Goal: Task Accomplishment & Management: Manage account settings

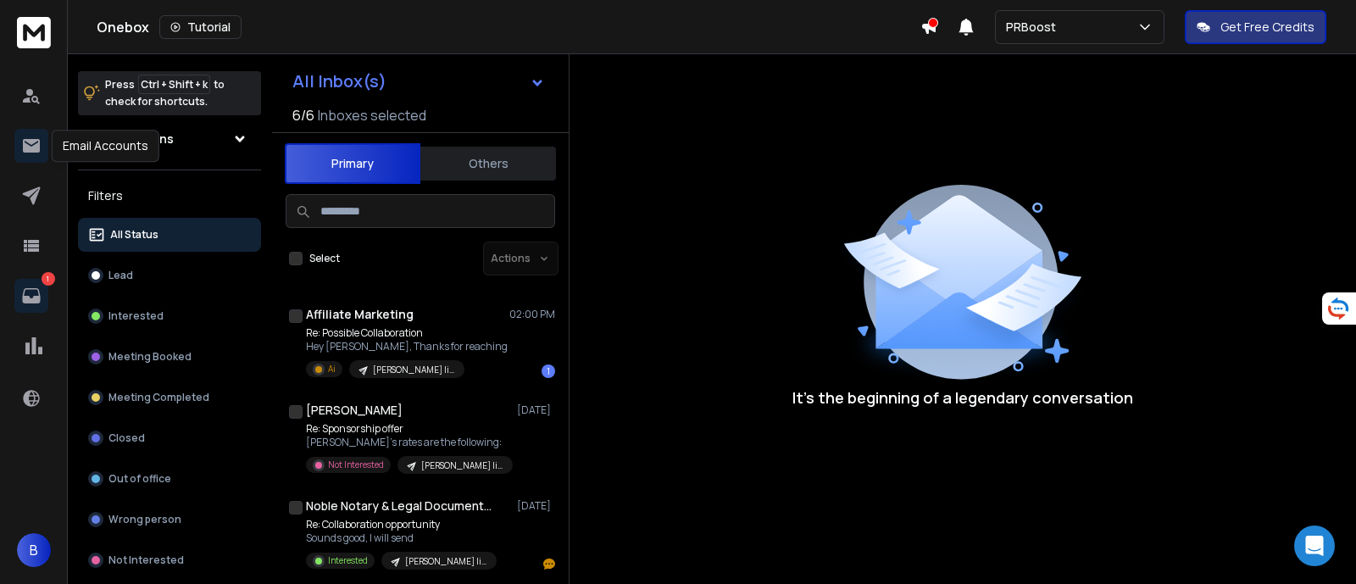
click at [31, 154] on icon at bounding box center [31, 146] width 20 height 20
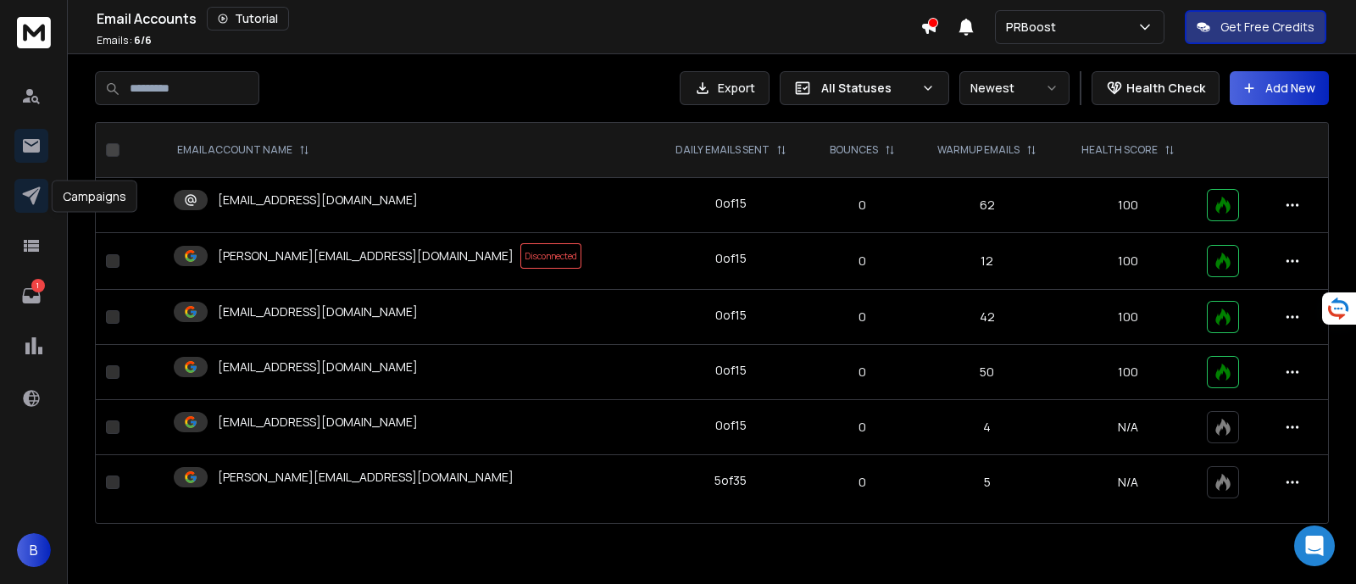
click at [27, 192] on icon at bounding box center [31, 196] width 18 height 18
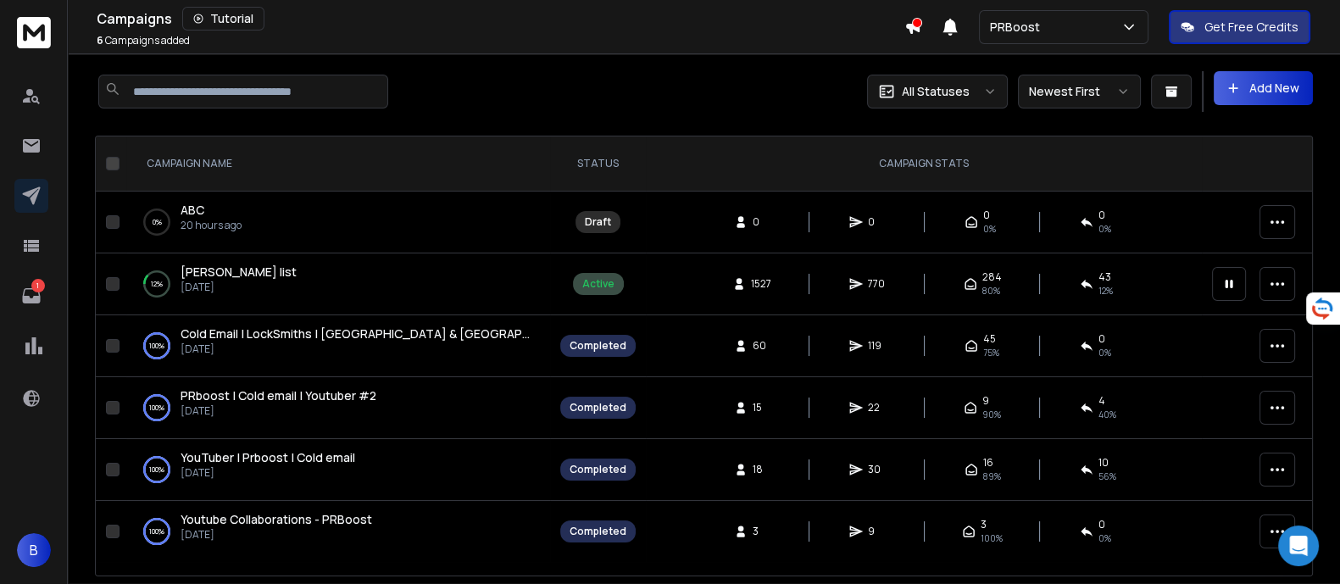
click at [1084, 222] on icon "button" at bounding box center [1277, 221] width 14 height 3
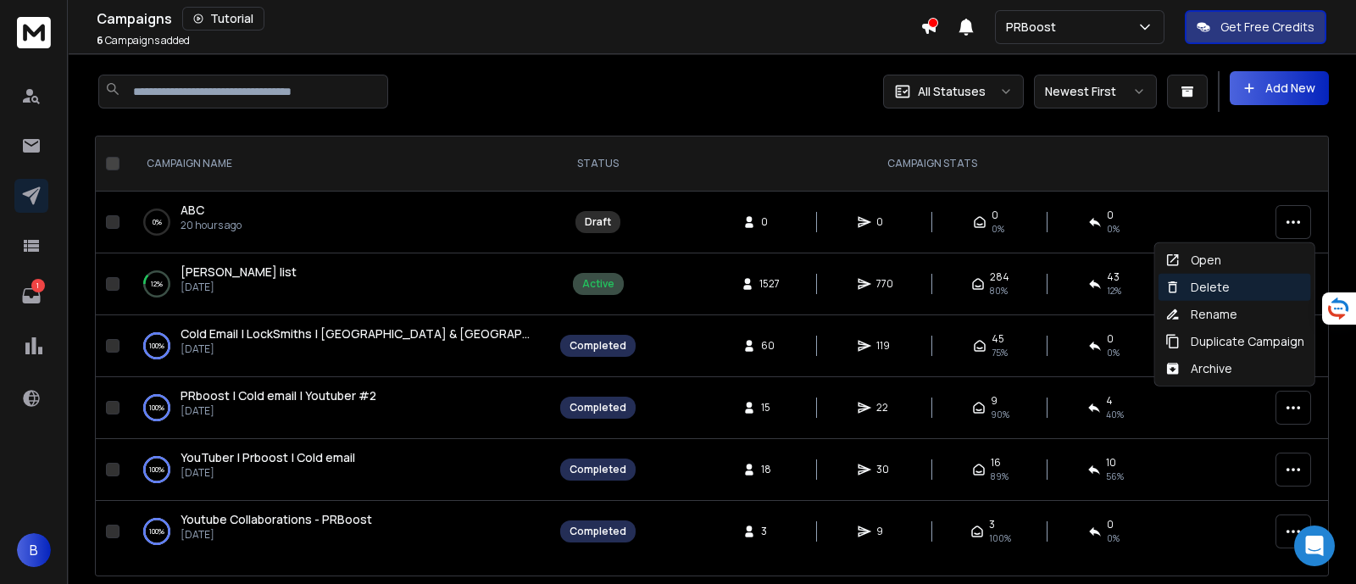
click at [1084, 297] on div "Delete" at bounding box center [1234, 287] width 153 height 27
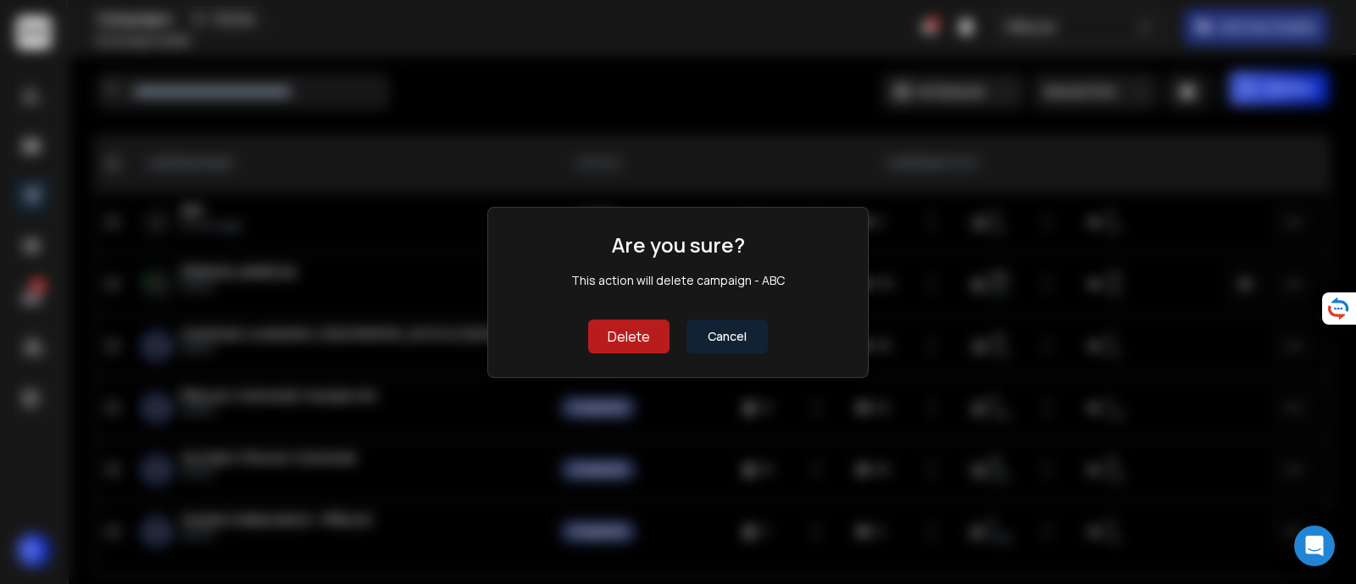
click at [626, 342] on button "Delete" at bounding box center [628, 336] width 81 height 34
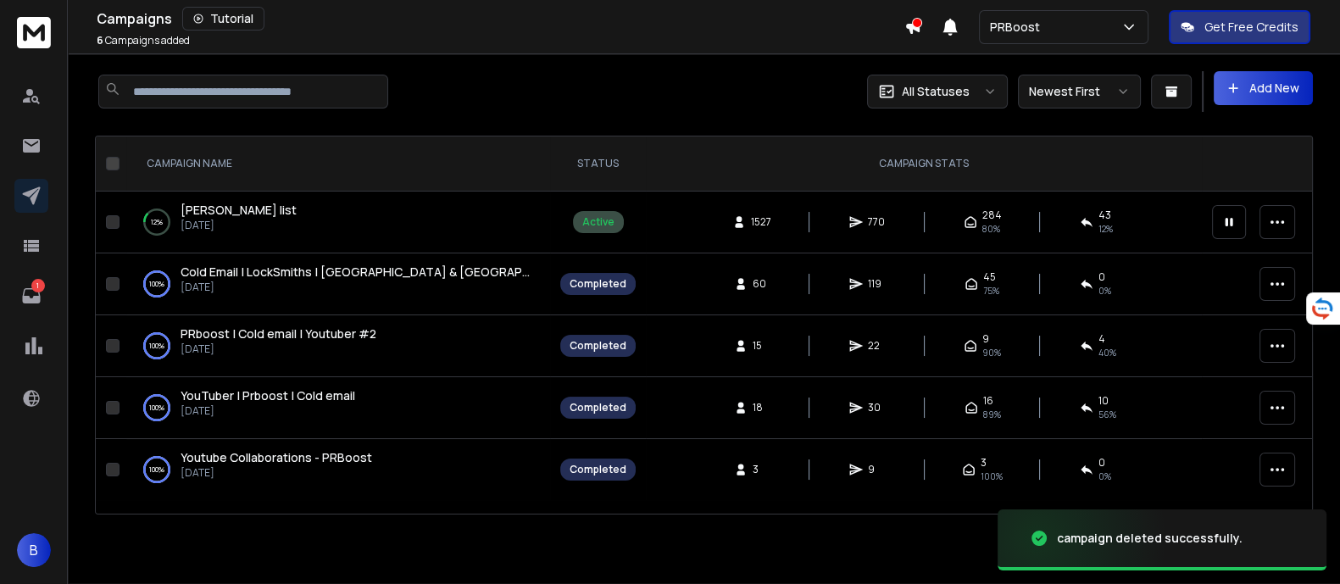
click at [338, 232] on div "12 % Rosemarie list 2 months ago" at bounding box center [338, 222] width 390 height 41
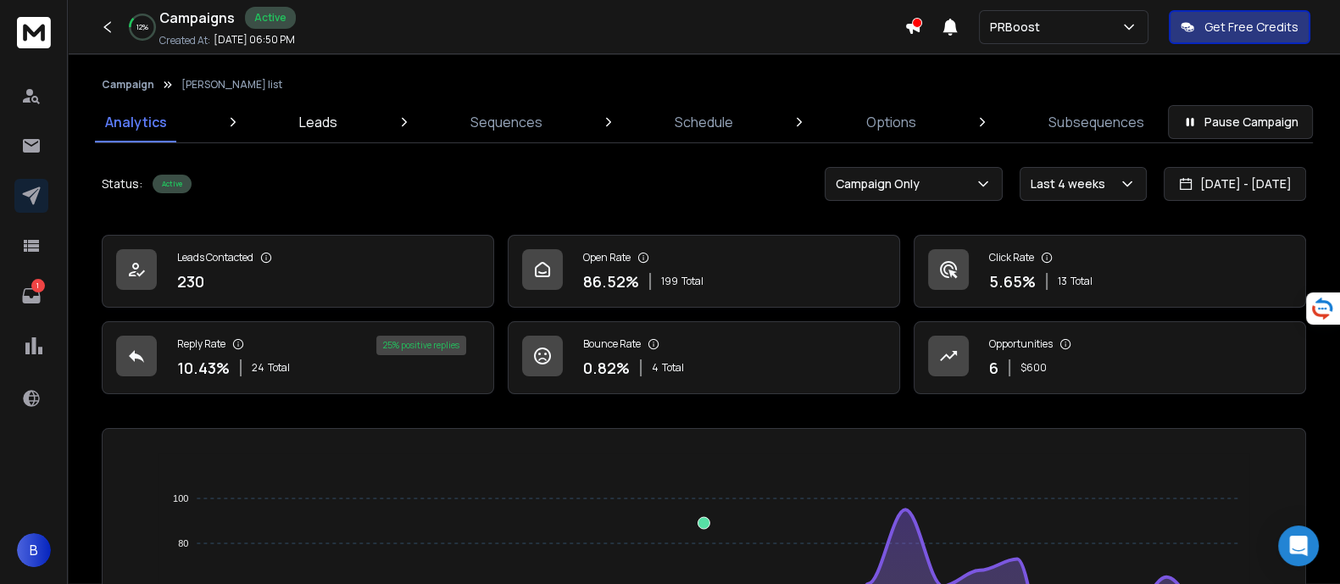
click at [313, 123] on p "Leads" at bounding box center [318, 122] width 38 height 20
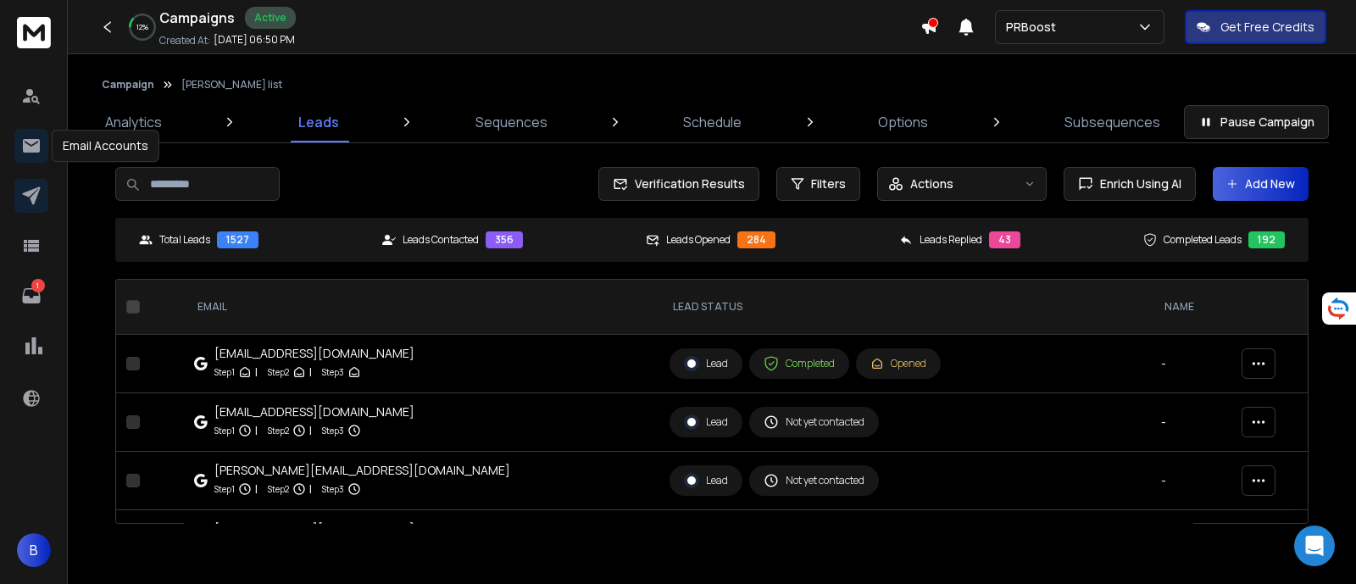
click at [25, 141] on icon at bounding box center [31, 146] width 17 height 14
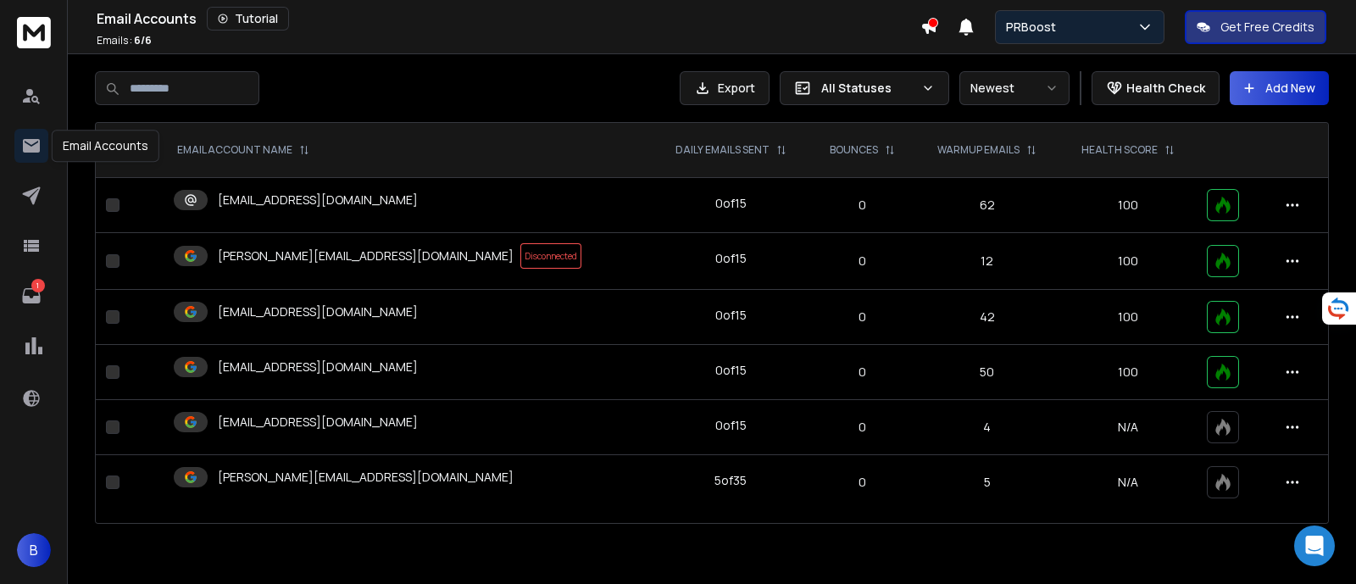
click at [1084, 22] on div "PRBoost" at bounding box center [1079, 27] width 147 height 17
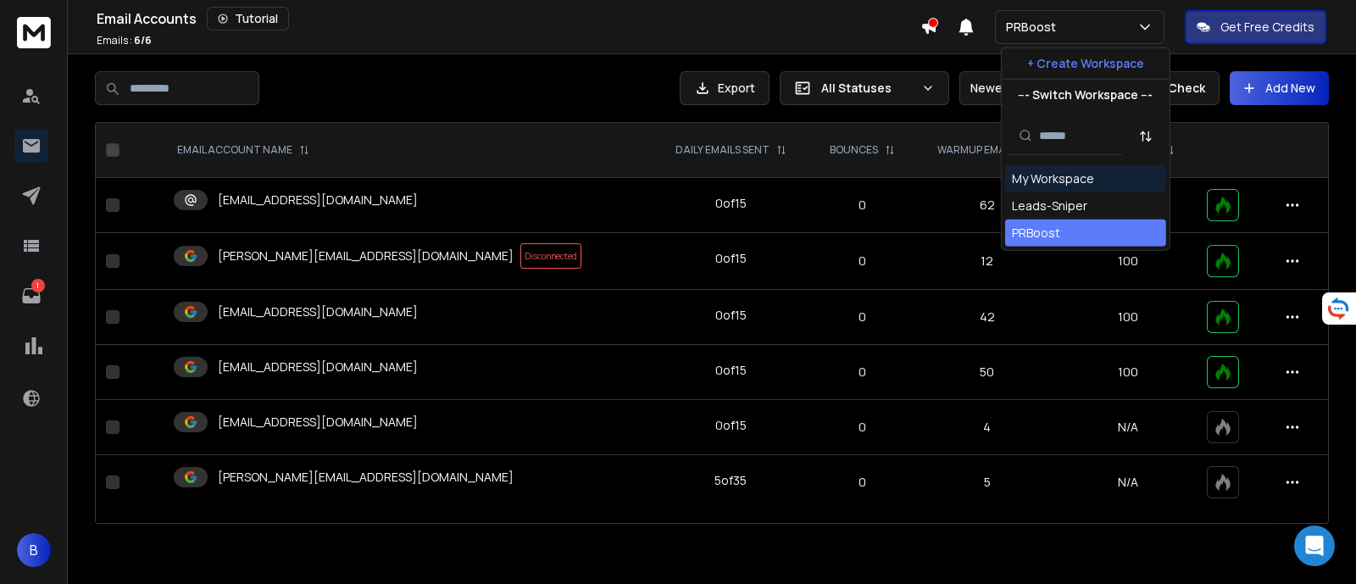
click at [1038, 186] on div "My Workspace" at bounding box center [1053, 178] width 82 height 17
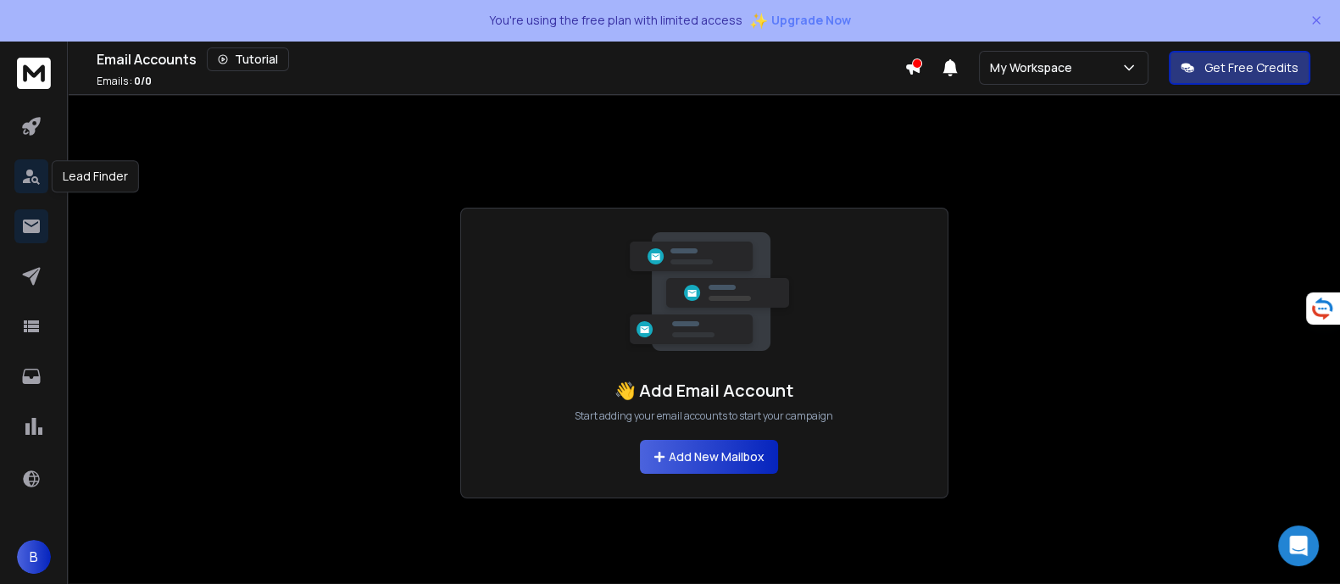
click at [30, 175] on circle at bounding box center [29, 172] width 7 height 7
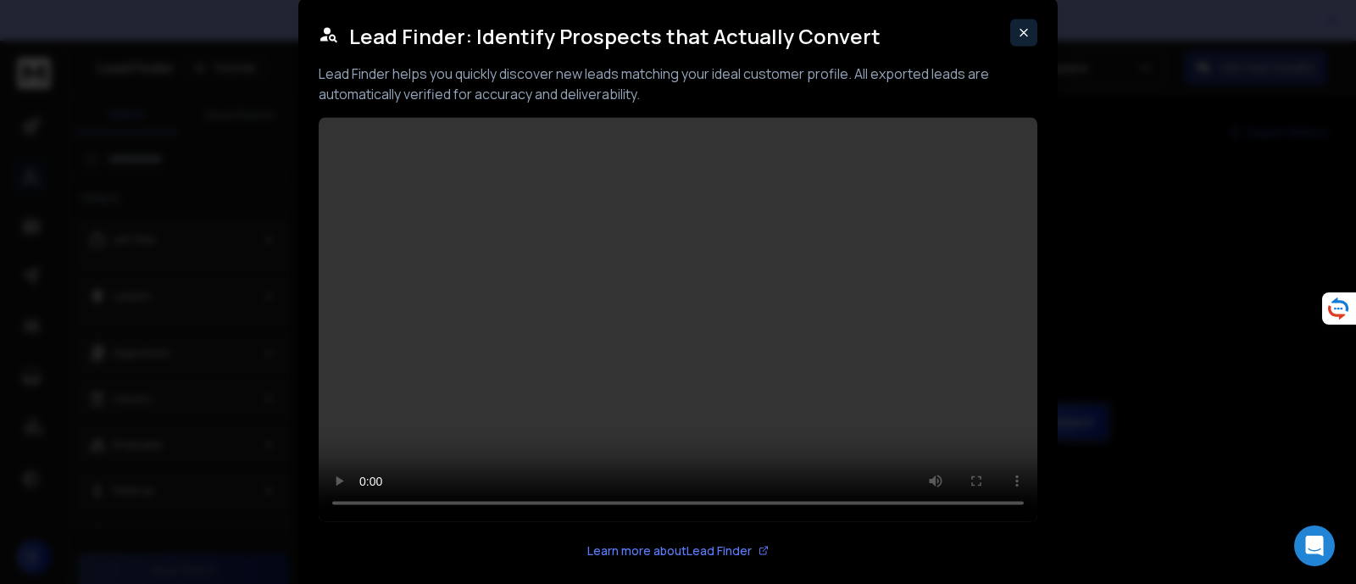
click at [1025, 27] on icon at bounding box center [1024, 32] width 14 height 14
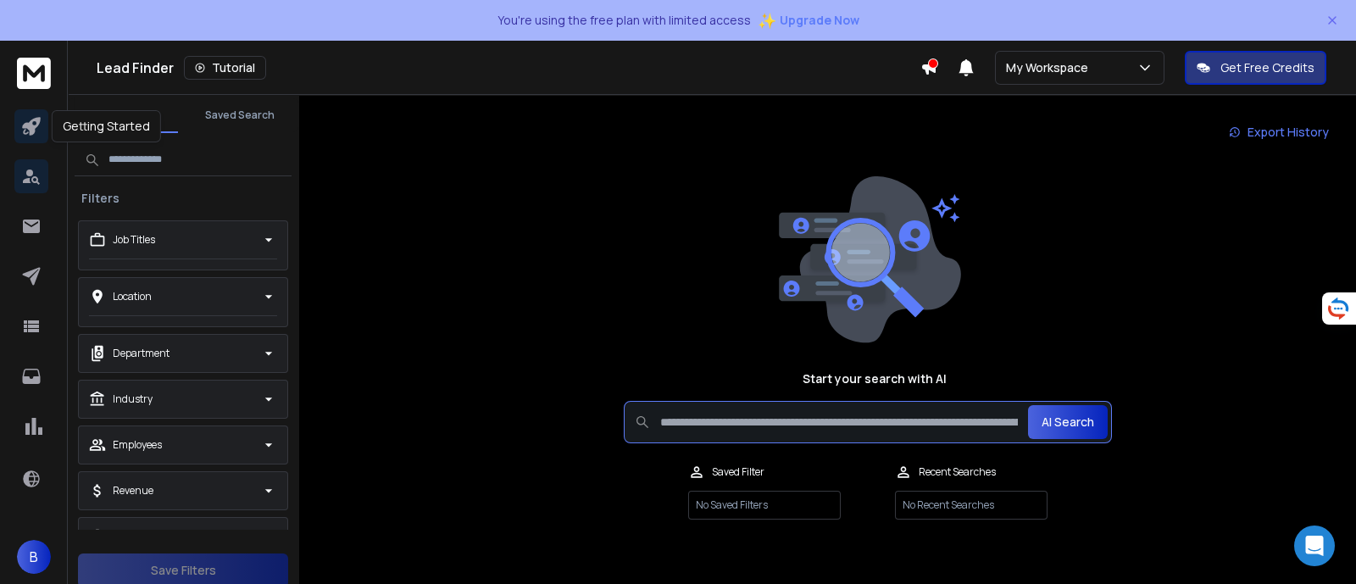
click at [29, 131] on icon at bounding box center [31, 126] width 20 height 20
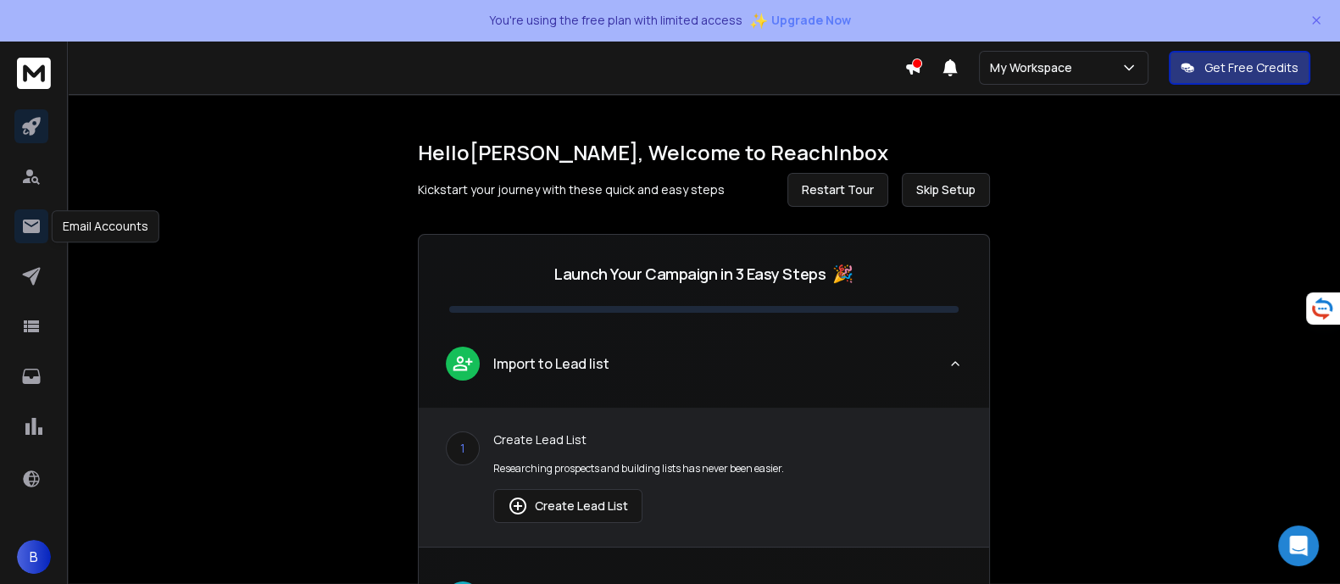
click at [31, 231] on icon at bounding box center [31, 226] width 17 height 14
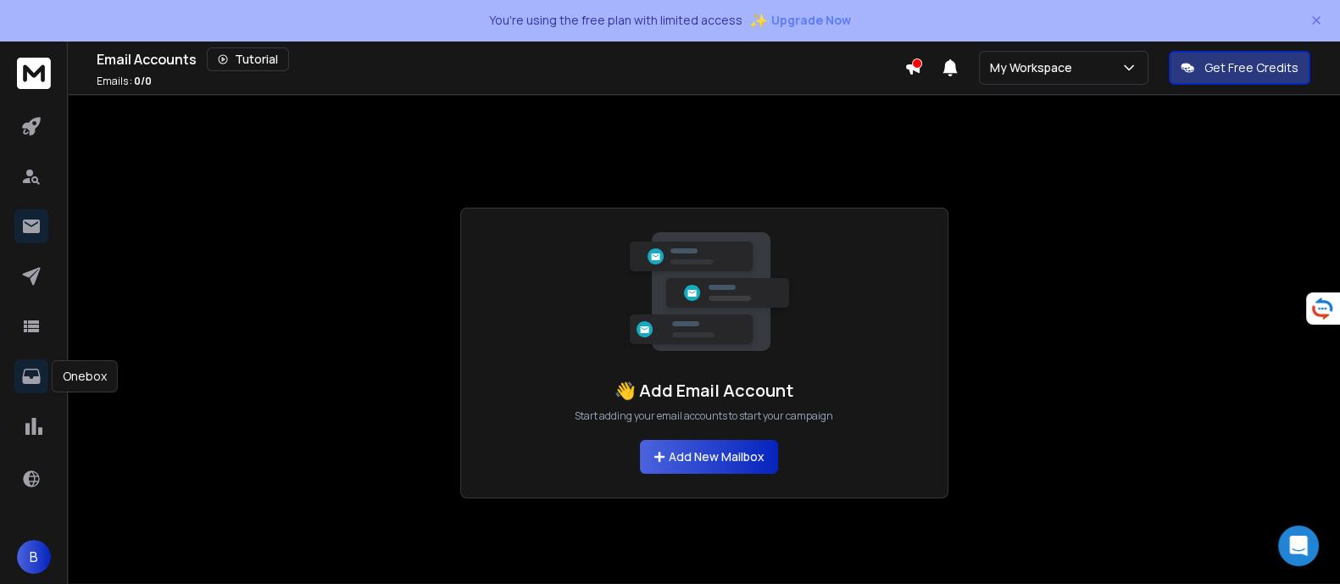
click at [36, 366] on icon at bounding box center [31, 376] width 20 height 20
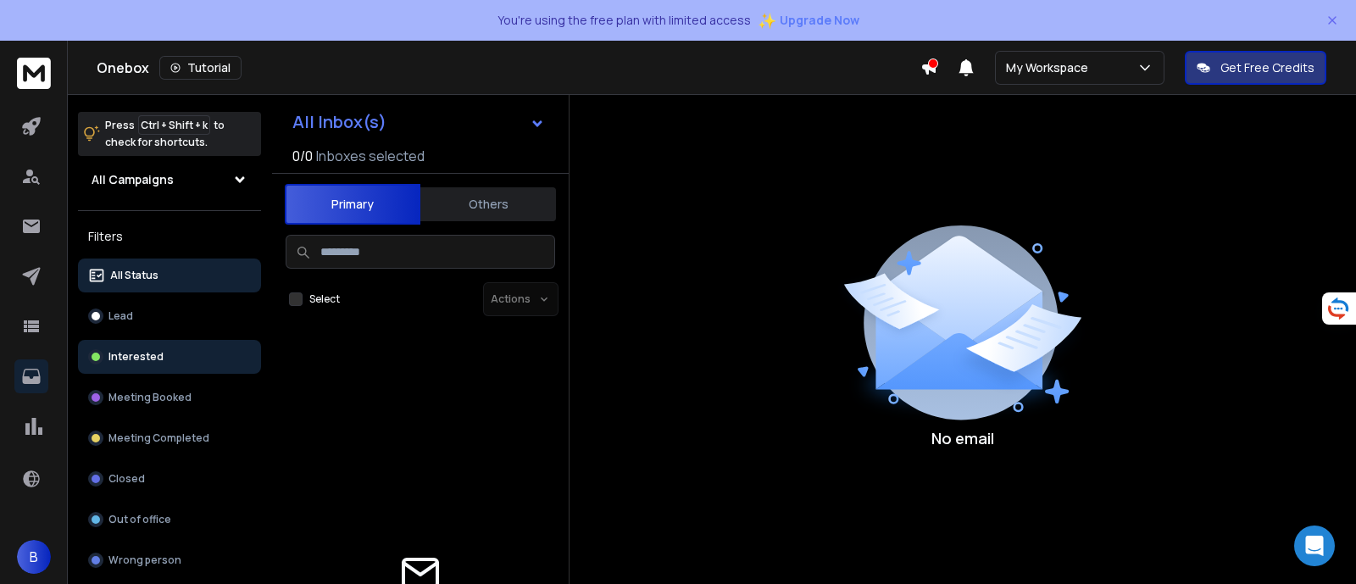
click at [137, 356] on p "Interested" at bounding box center [135, 357] width 55 height 14
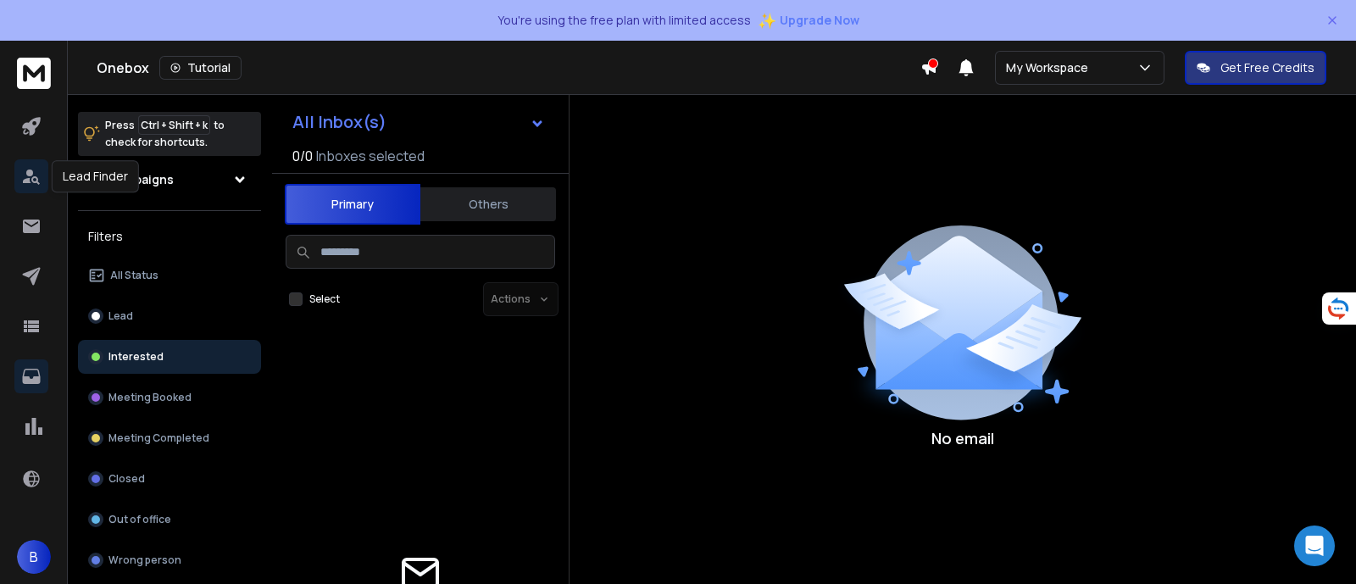
click at [40, 172] on icon at bounding box center [31, 176] width 20 height 20
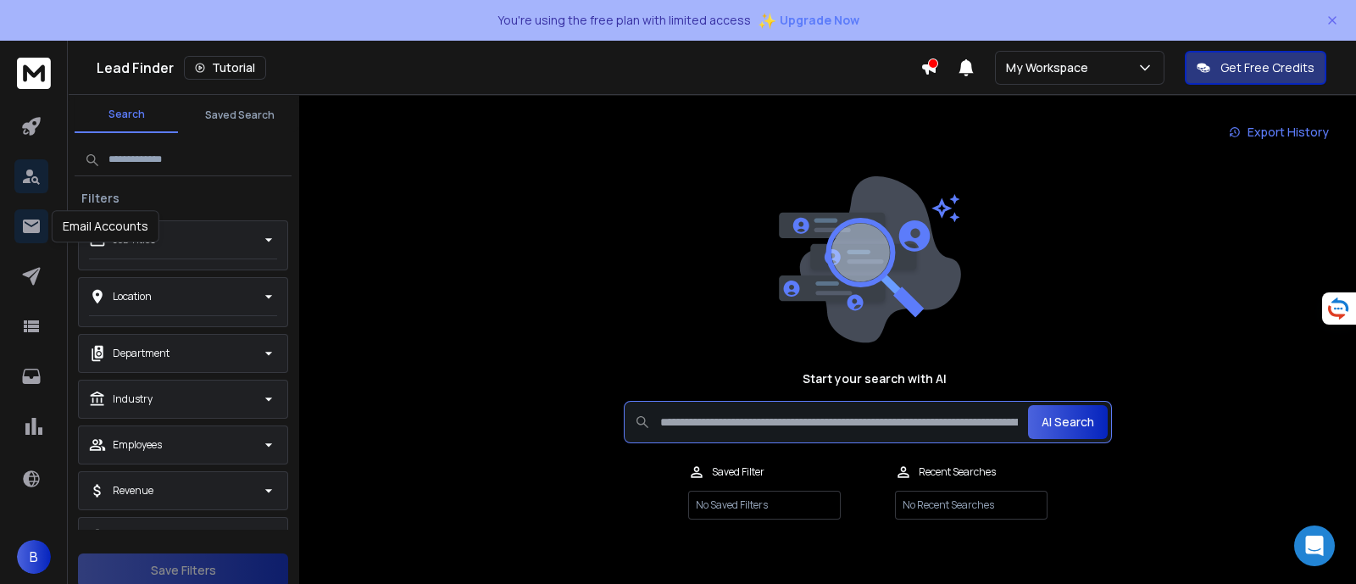
click at [36, 229] on icon at bounding box center [31, 226] width 17 height 14
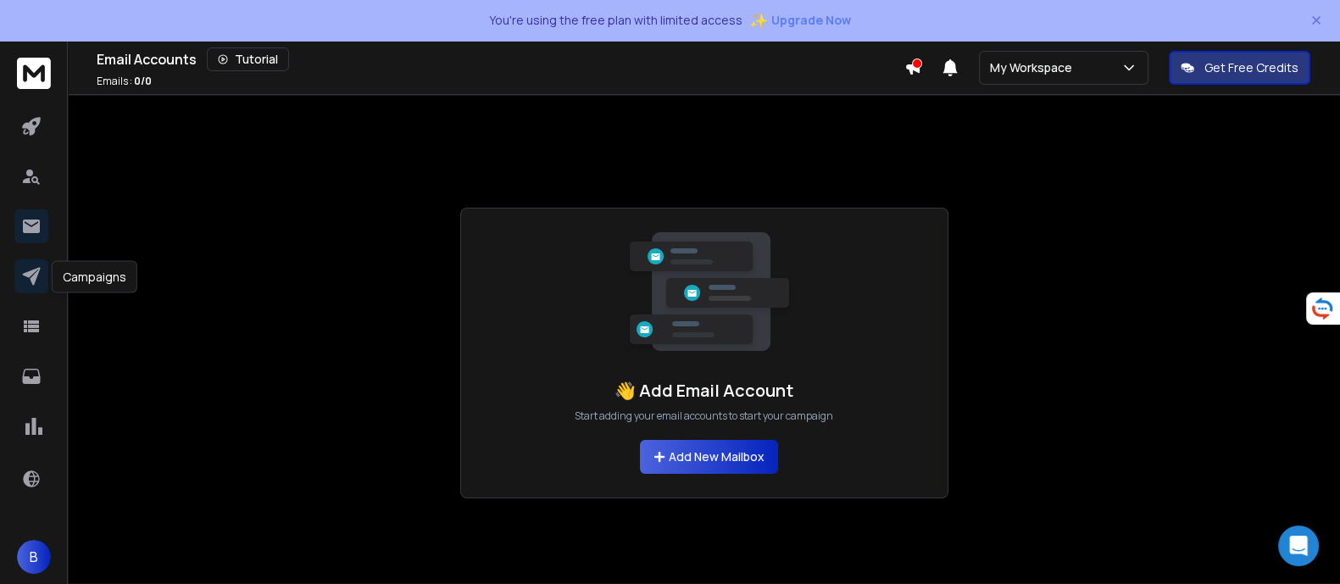
click at [33, 280] on icon at bounding box center [31, 277] width 18 height 18
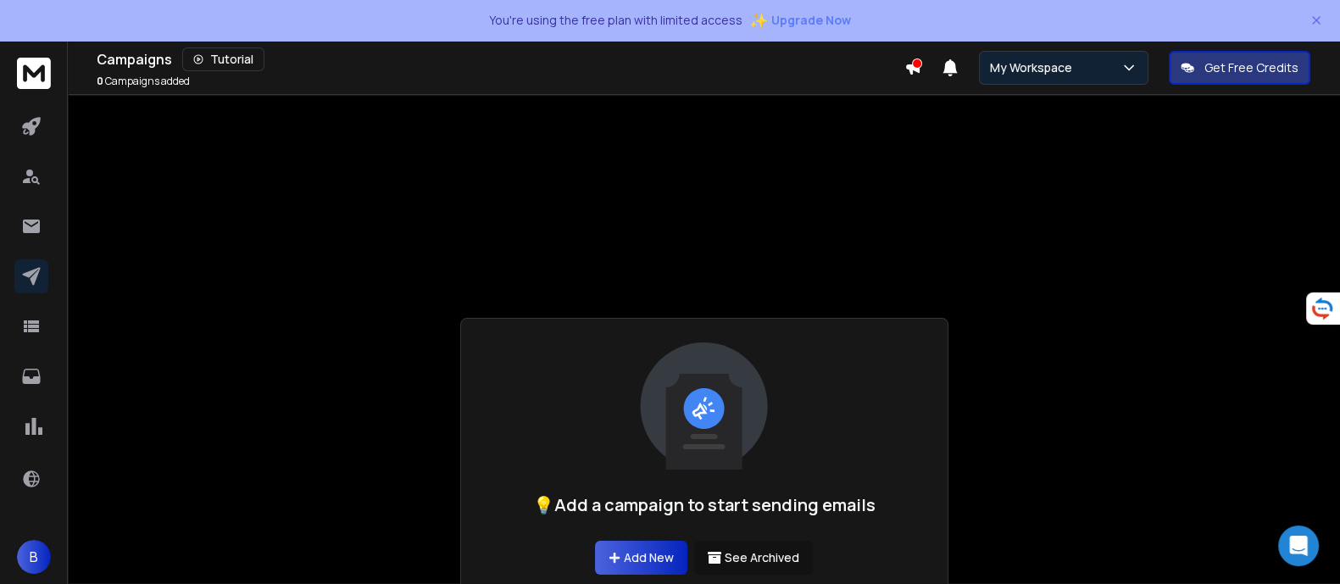
click at [1062, 71] on p "My Workspace" at bounding box center [1034, 67] width 89 height 17
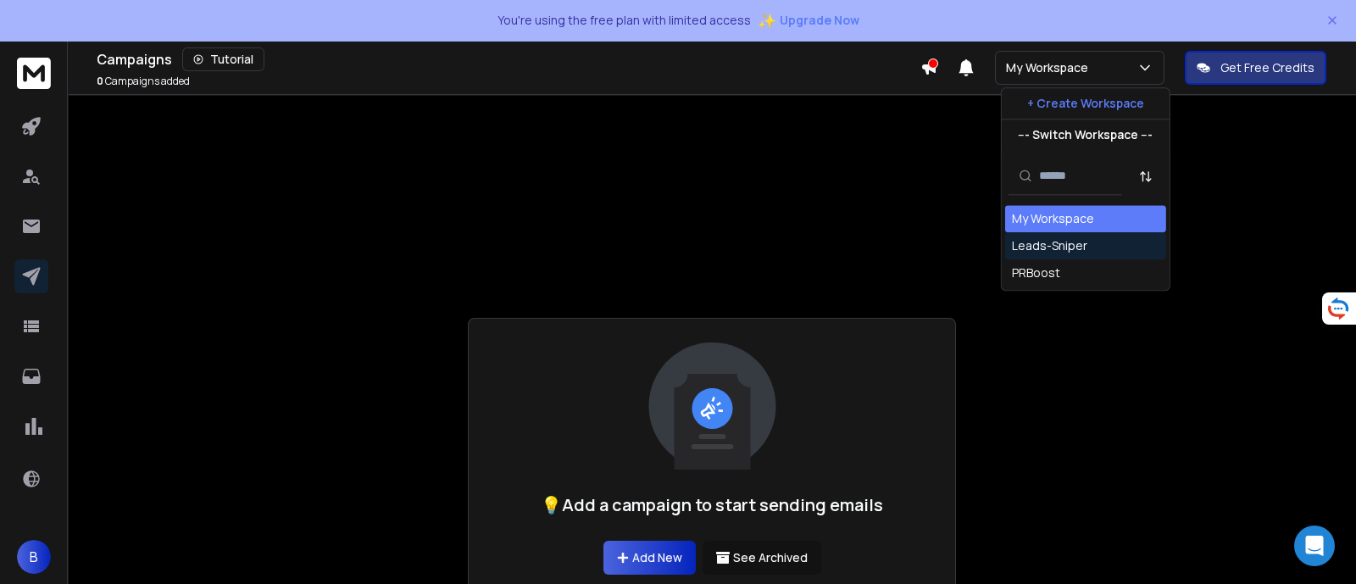
click at [1070, 251] on div "Leads-Sniper" at bounding box center [1049, 245] width 75 height 17
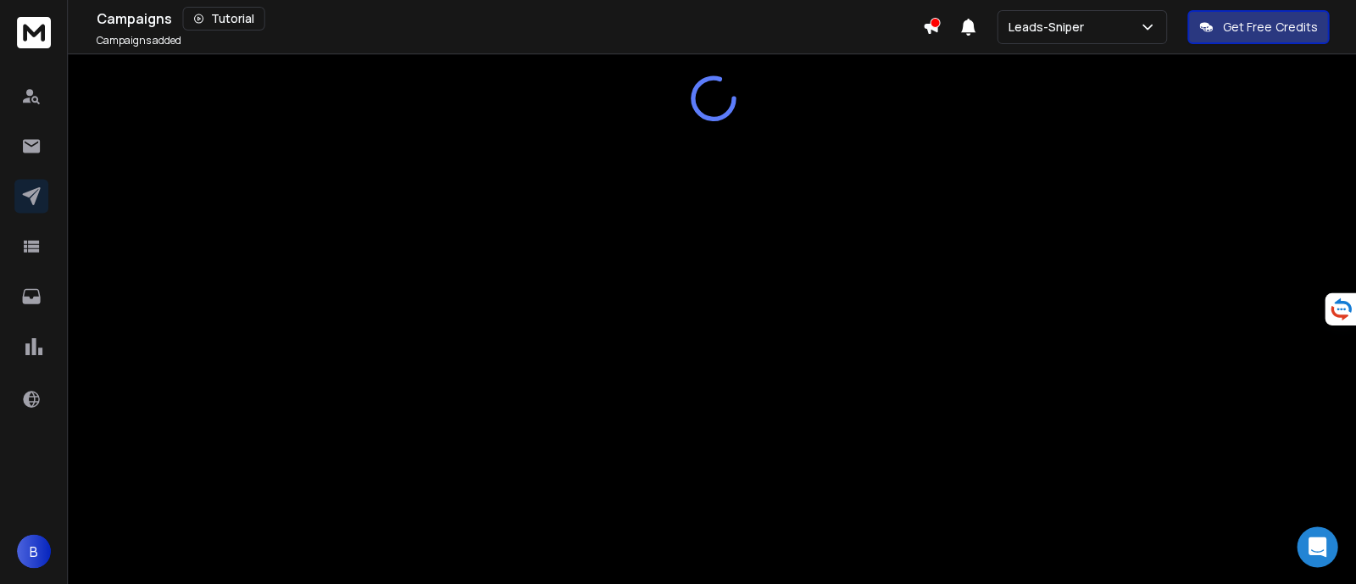
click at [1096, 69] on div at bounding box center [712, 98] width 1288 height 88
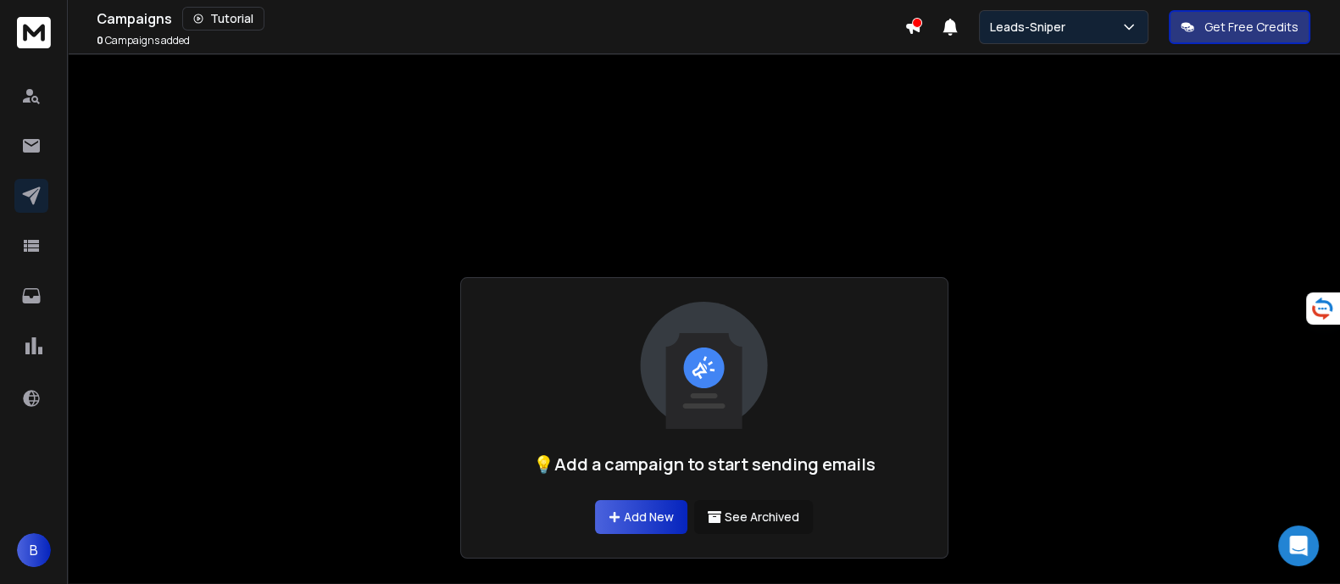
click at [1099, 28] on div "Leads-Sniper" at bounding box center [1063, 27] width 147 height 17
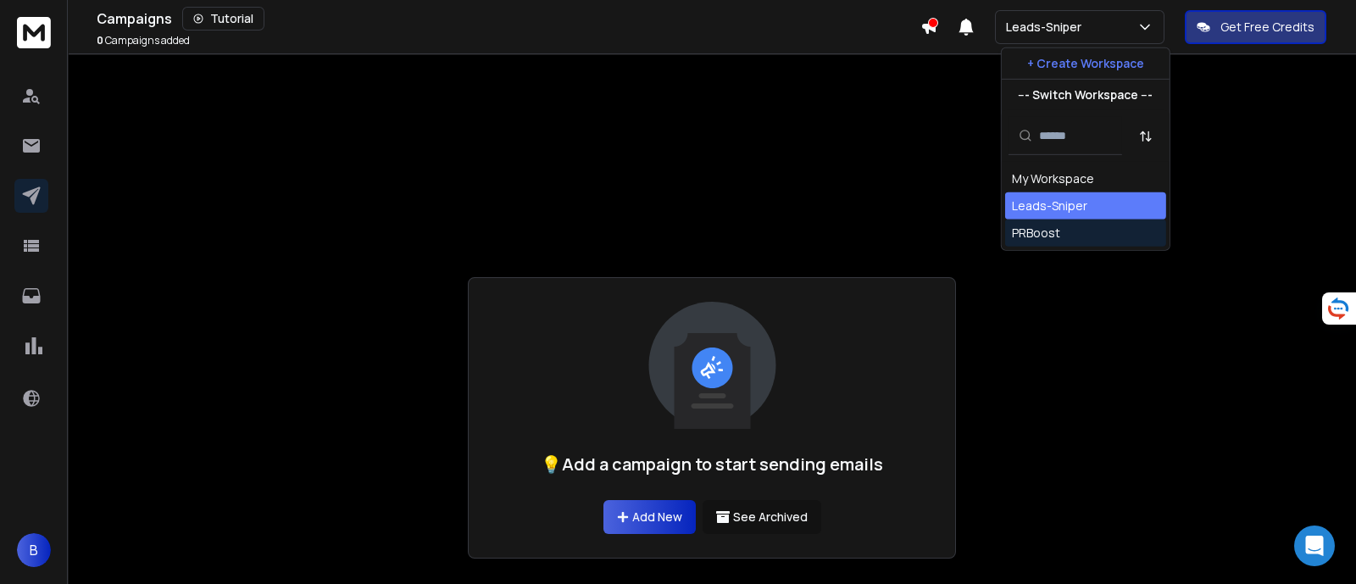
click at [1052, 230] on div "PRBoost" at bounding box center [1036, 233] width 48 height 17
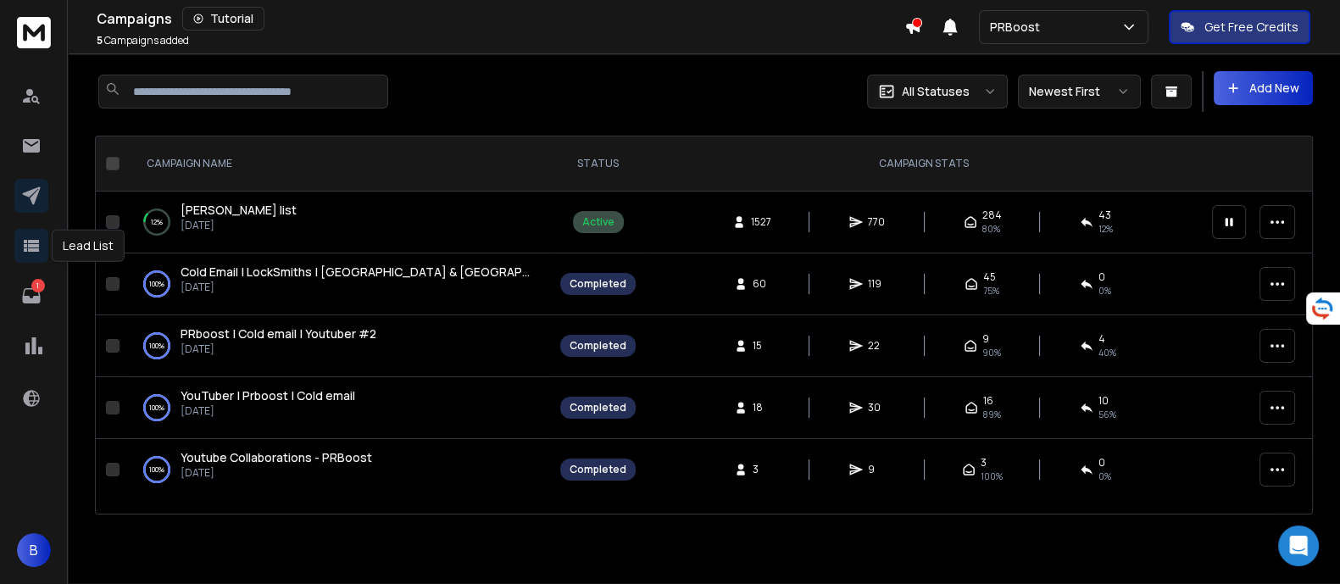
click at [32, 237] on icon at bounding box center [31, 246] width 20 height 20
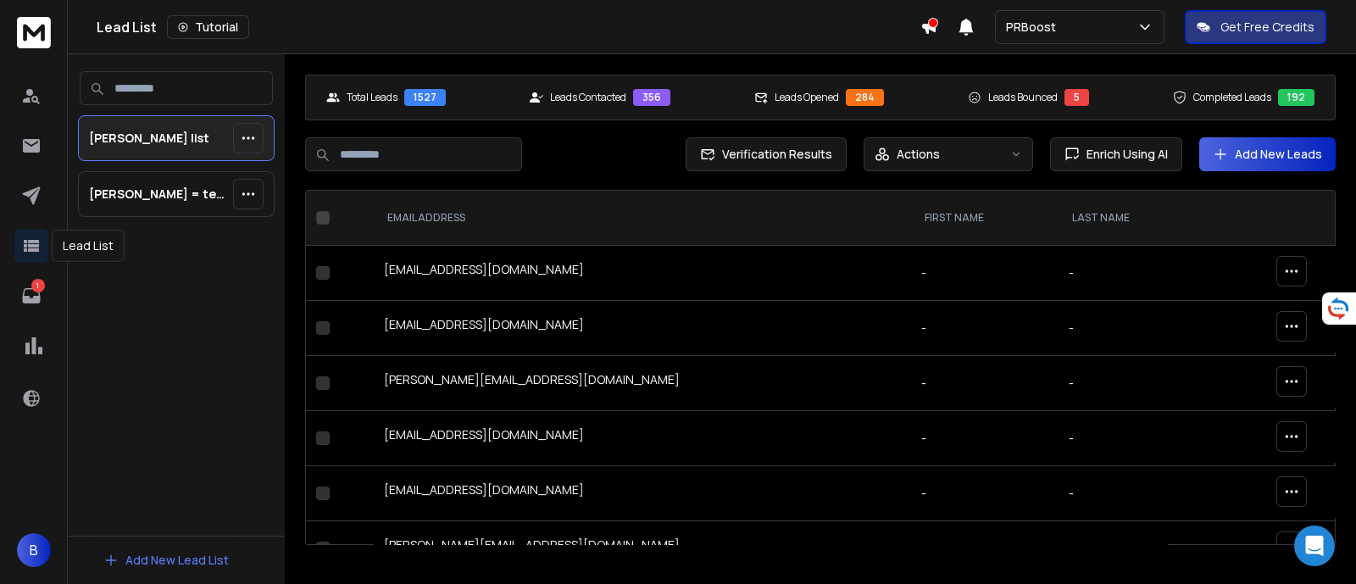
click at [169, 555] on button "Add New Lead List" at bounding box center [166, 560] width 153 height 34
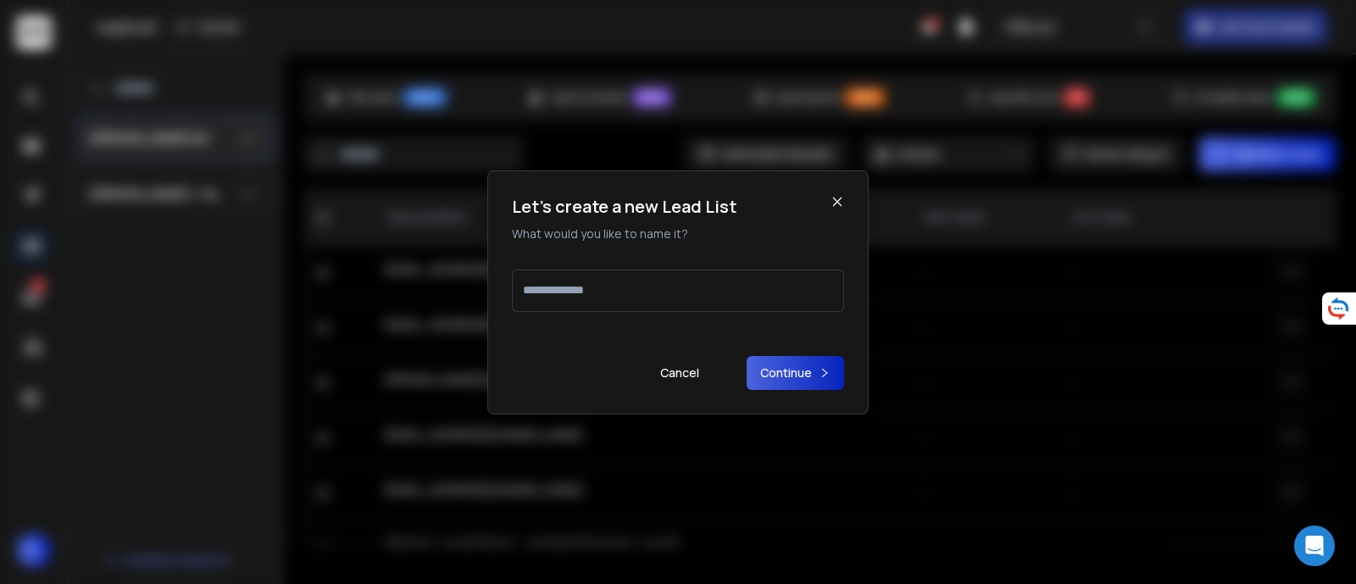
click at [608, 288] on input at bounding box center [678, 290] width 332 height 42
type input "**********"
click at [686, 367] on button "Cancel" at bounding box center [679, 373] width 66 height 34
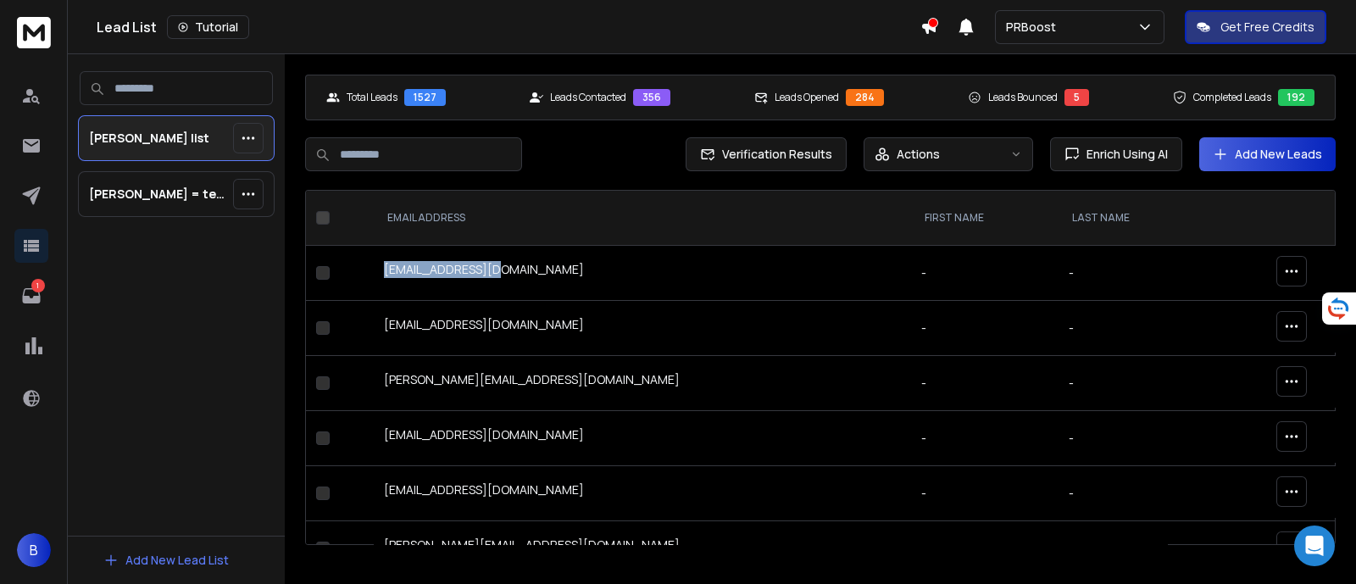
drag, startPoint x: 381, startPoint y: 269, endPoint x: 499, endPoint y: 260, distance: 118.1
click at [499, 260] on td "[EMAIL_ADDRESS][DOMAIN_NAME]" at bounding box center [642, 273] width 537 height 55
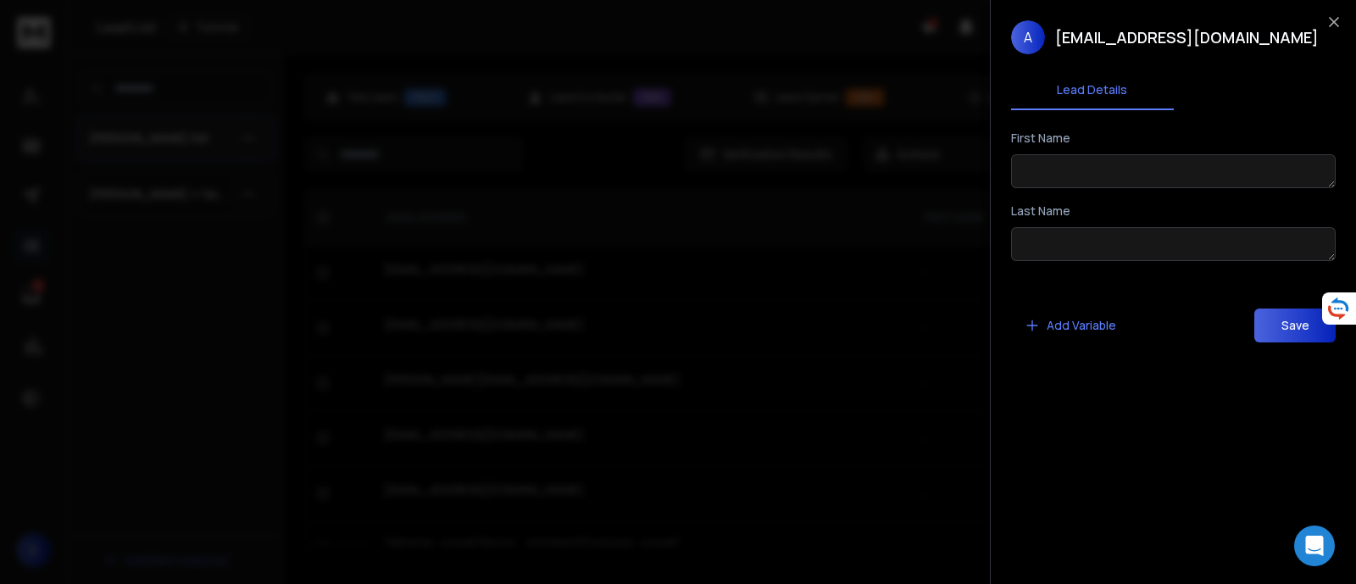
click at [506, 261] on div at bounding box center [678, 292] width 1356 height 584
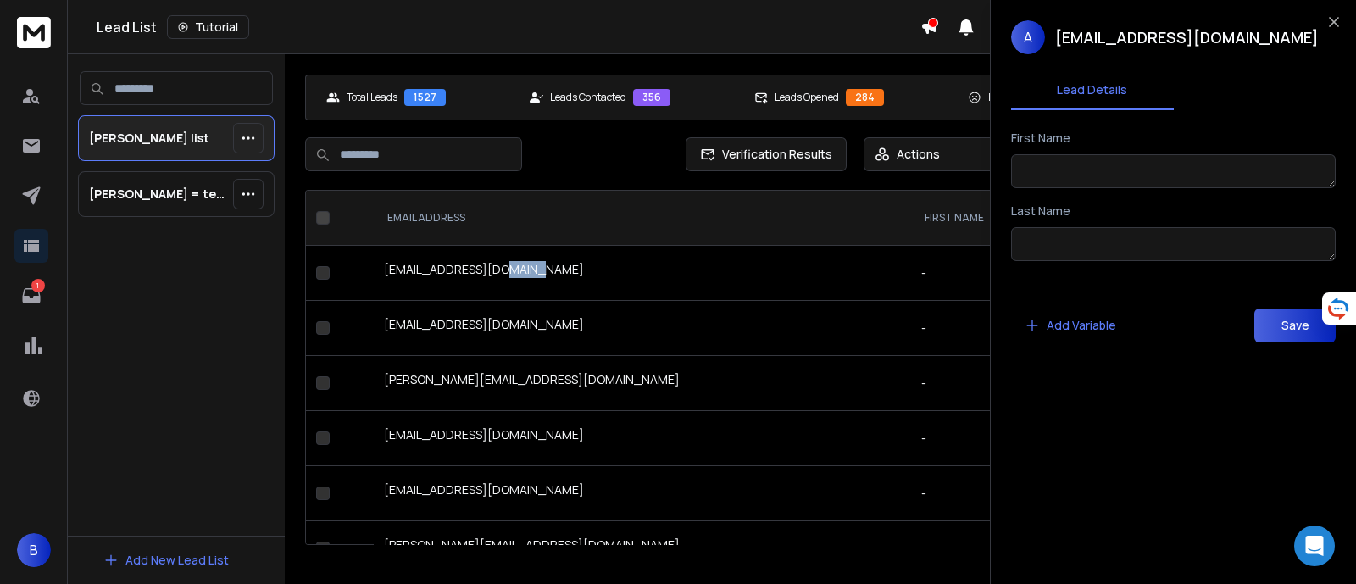
click at [506, 261] on div "[EMAIL_ADDRESS][DOMAIN_NAME]" at bounding box center [642, 273] width 517 height 24
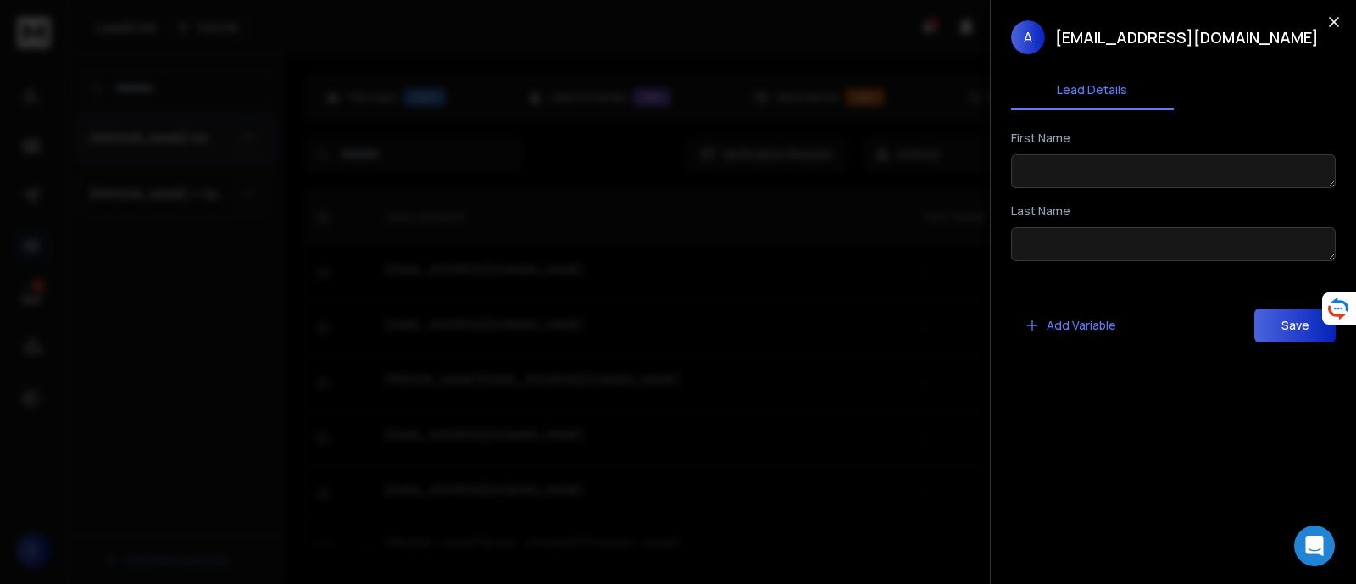
click at [1333, 19] on icon "button" at bounding box center [1333, 22] width 17 height 17
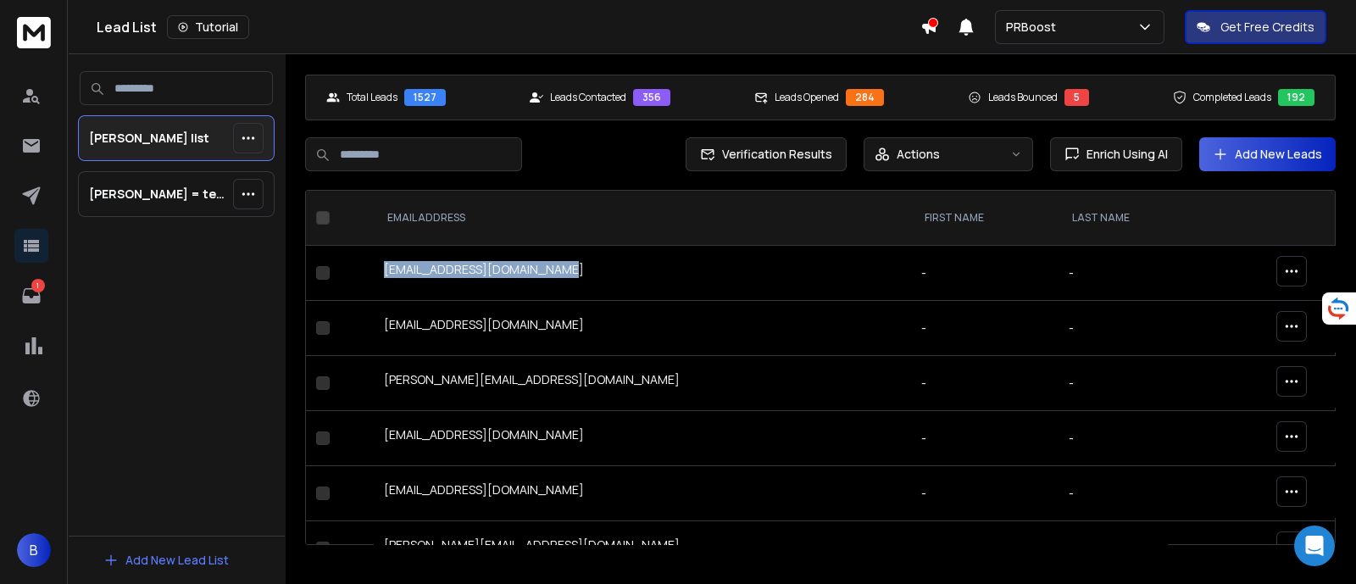
drag, startPoint x: 375, startPoint y: 267, endPoint x: 570, endPoint y: 266, distance: 195.7
click at [570, 266] on td "[EMAIL_ADDRESS][DOMAIN_NAME]" at bounding box center [642, 273] width 537 height 55
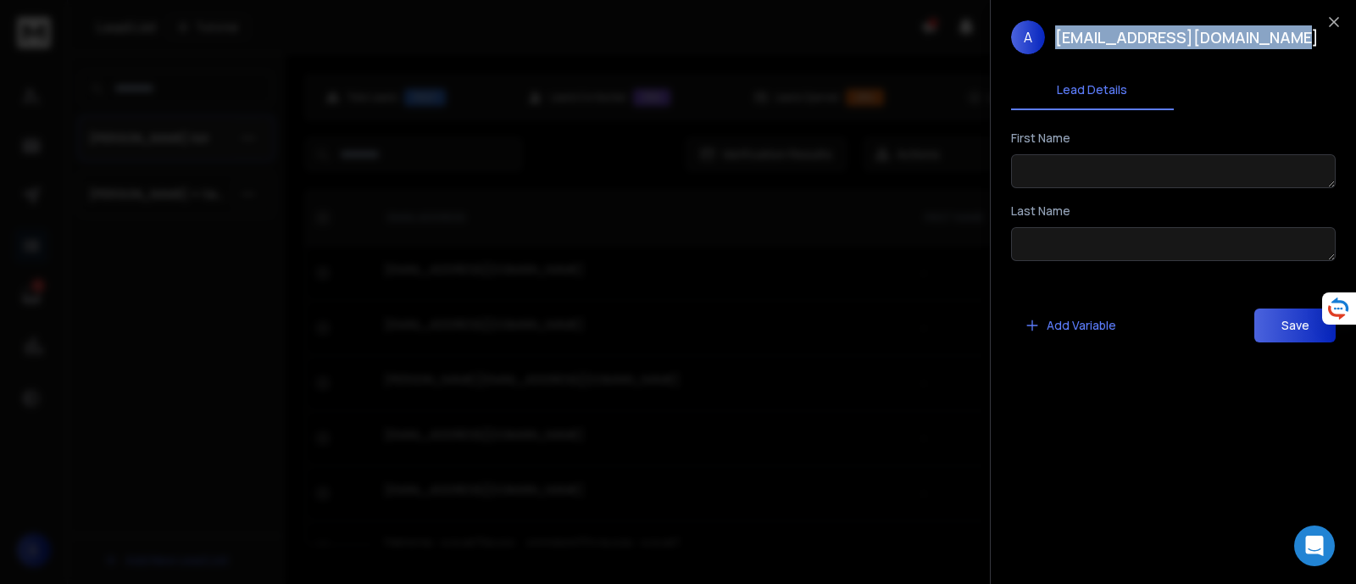
drag, startPoint x: 1055, startPoint y: 40, endPoint x: 1296, endPoint y: 34, distance: 241.6
click at [1296, 34] on div "A andrewmorgansmith@gmail.com" at bounding box center [1173, 37] width 325 height 34
copy h1 "[EMAIL_ADDRESS][DOMAIN_NAME]"
click at [1335, 26] on icon "button" at bounding box center [1333, 22] width 17 height 17
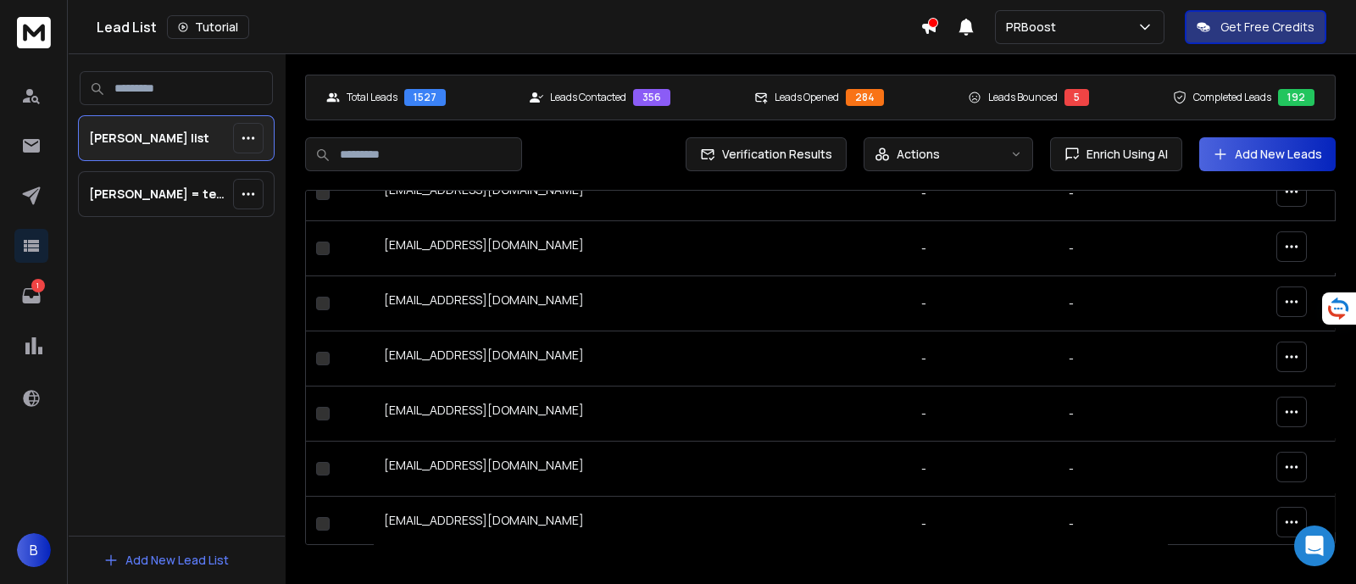
scroll to position [1047, 0]
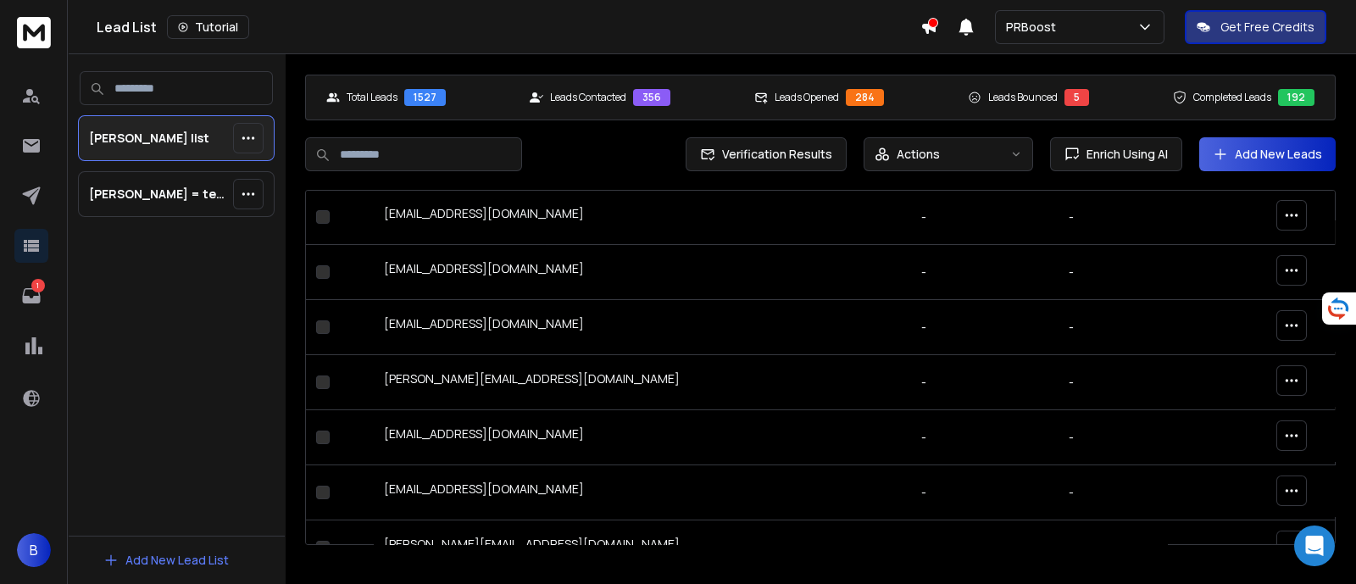
click at [463, 40] on div "Lead List Tutorial PRBoost Get Free Credits" at bounding box center [678, 27] width 1356 height 54
click at [158, 203] on div "[PERSON_NAME] = test - delete" at bounding box center [176, 194] width 197 height 46
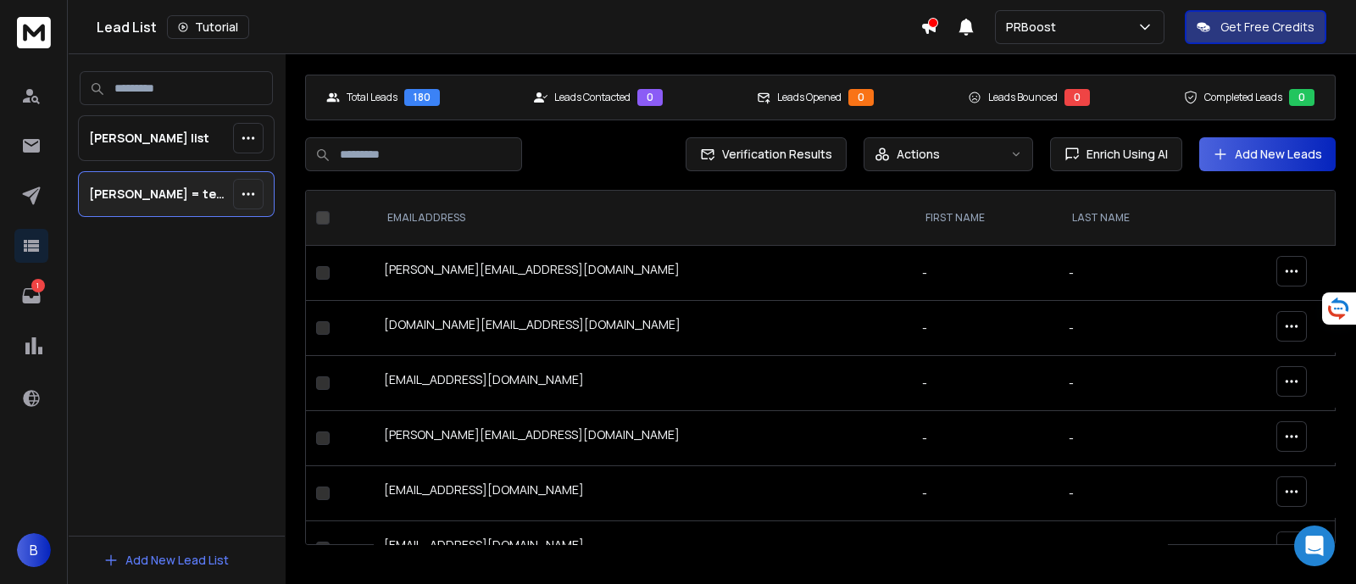
click at [171, 145] on div "[PERSON_NAME] list" at bounding box center [176, 138] width 197 height 46
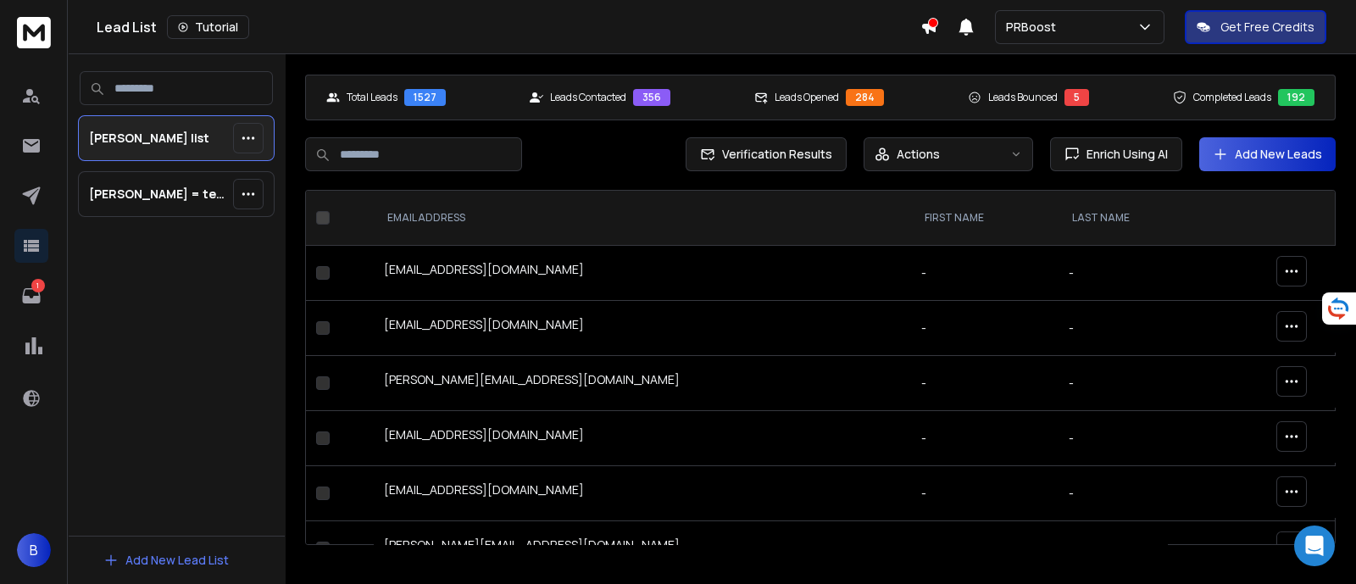
click at [157, 193] on p "[PERSON_NAME] = test - delete" at bounding box center [157, 194] width 137 height 17
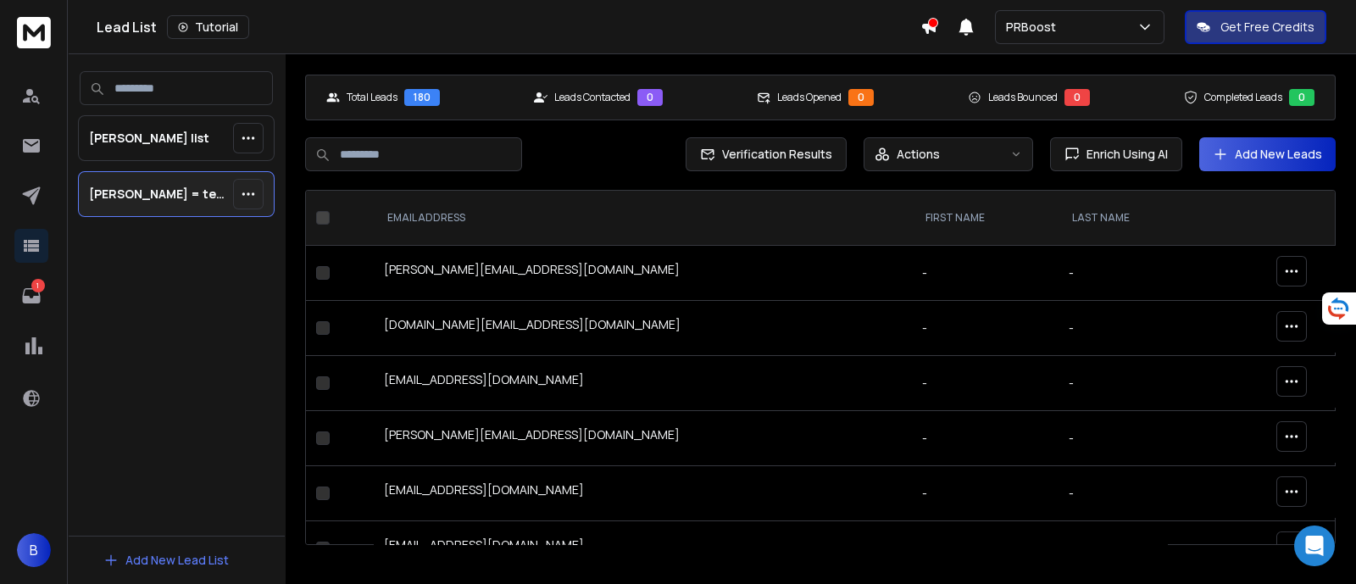
scroll to position [71, 0]
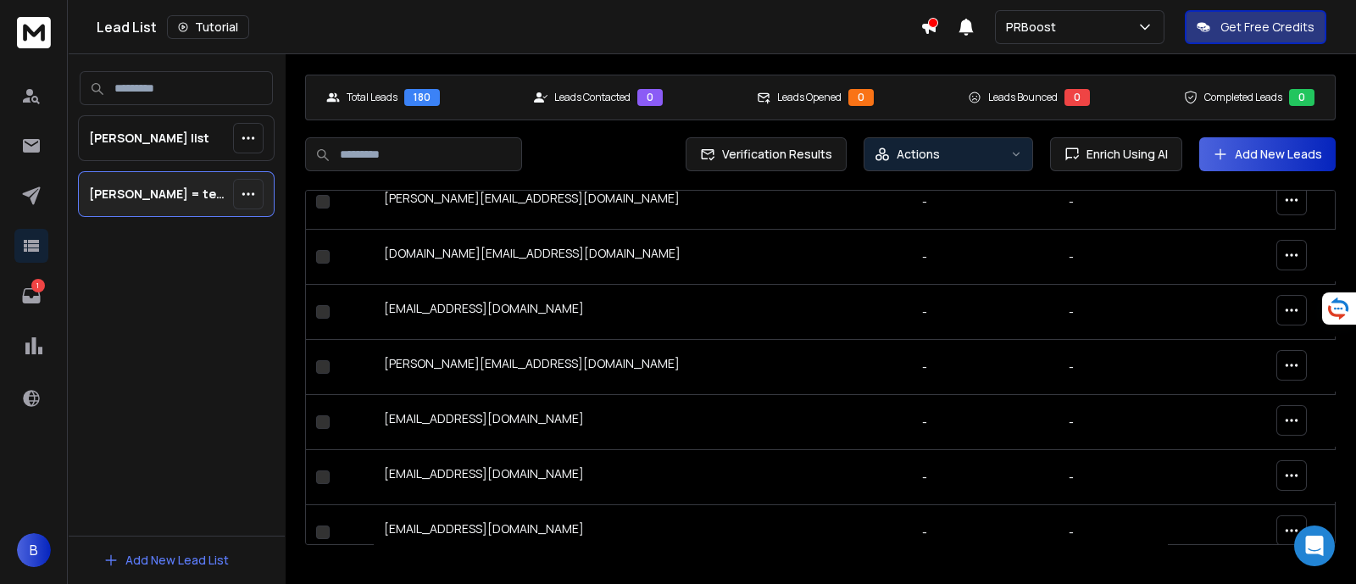
click at [1017, 147] on icon "button" at bounding box center [1016, 154] width 12 height 14
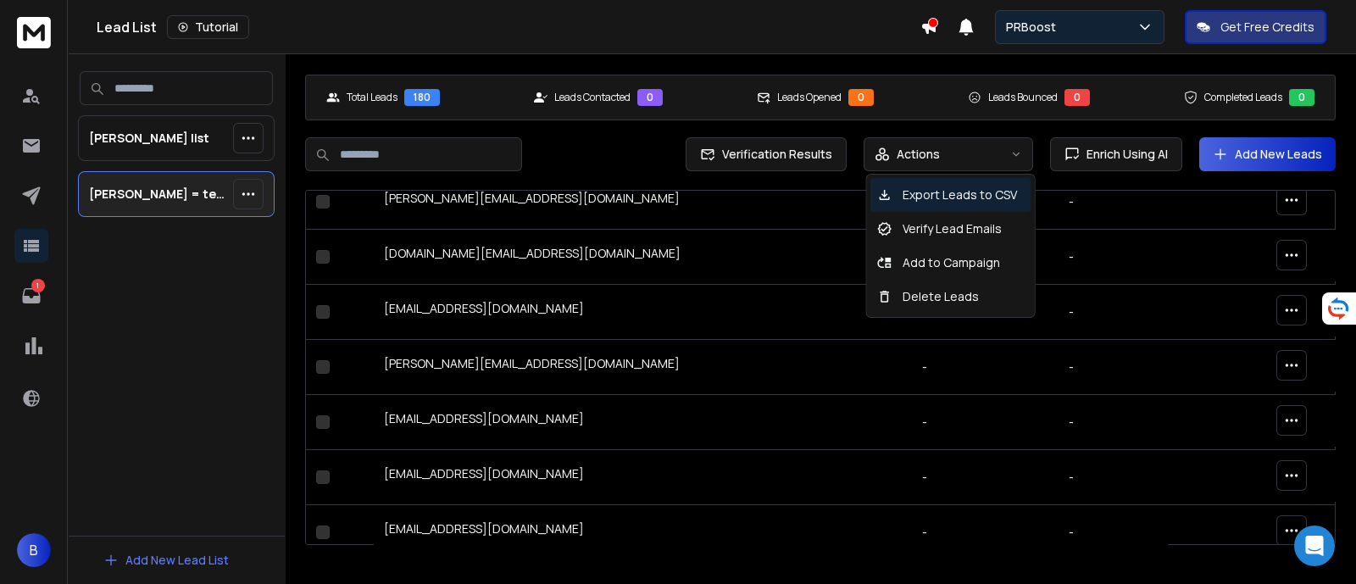
click at [1063, 31] on p "PRBoost" at bounding box center [1034, 27] width 57 height 17
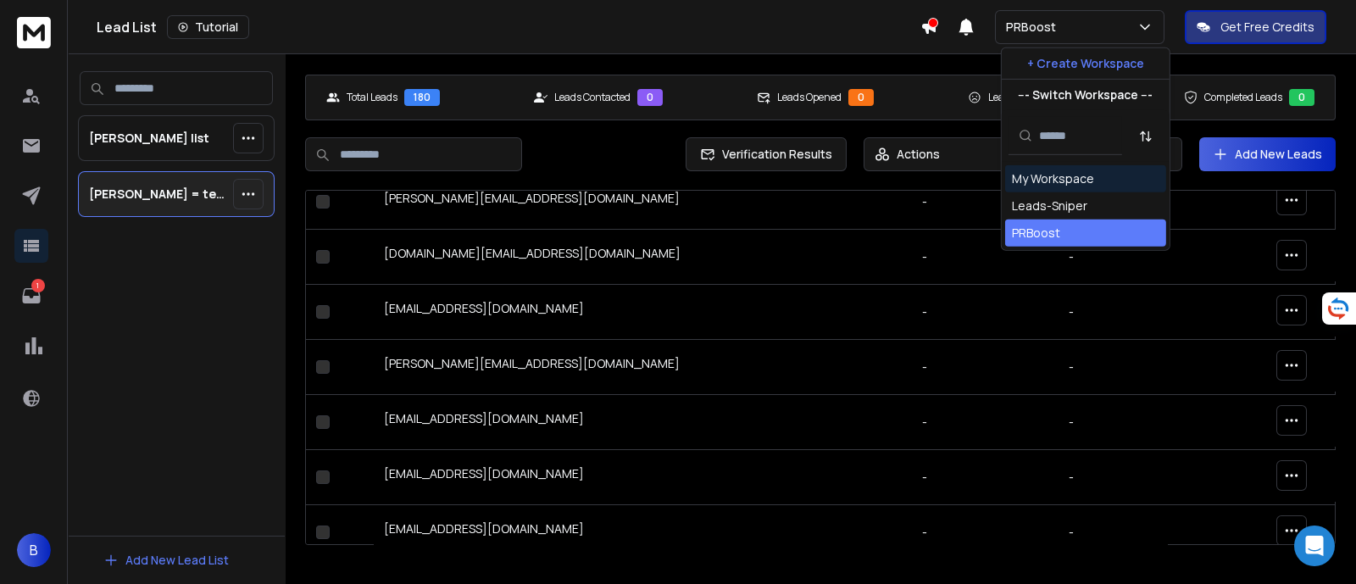
drag, startPoint x: 1072, startPoint y: 186, endPoint x: 690, endPoint y: 22, distance: 416.0
click at [690, 22] on div "Lead List Tutorial" at bounding box center [509, 27] width 824 height 24
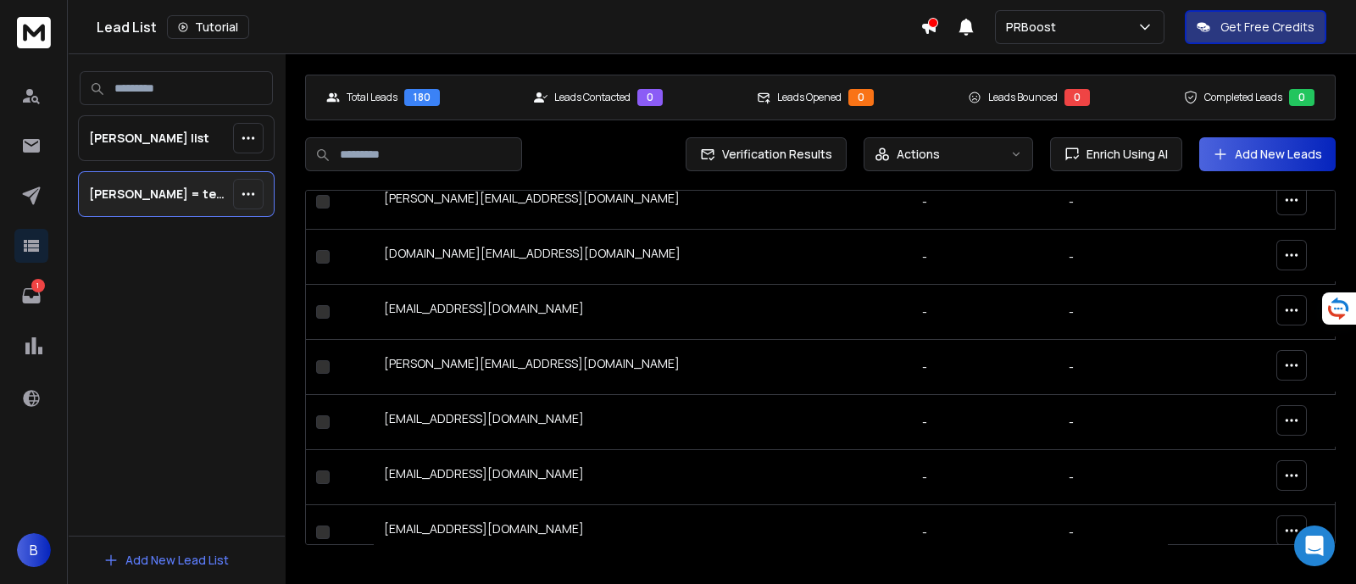
scroll to position [0, 0]
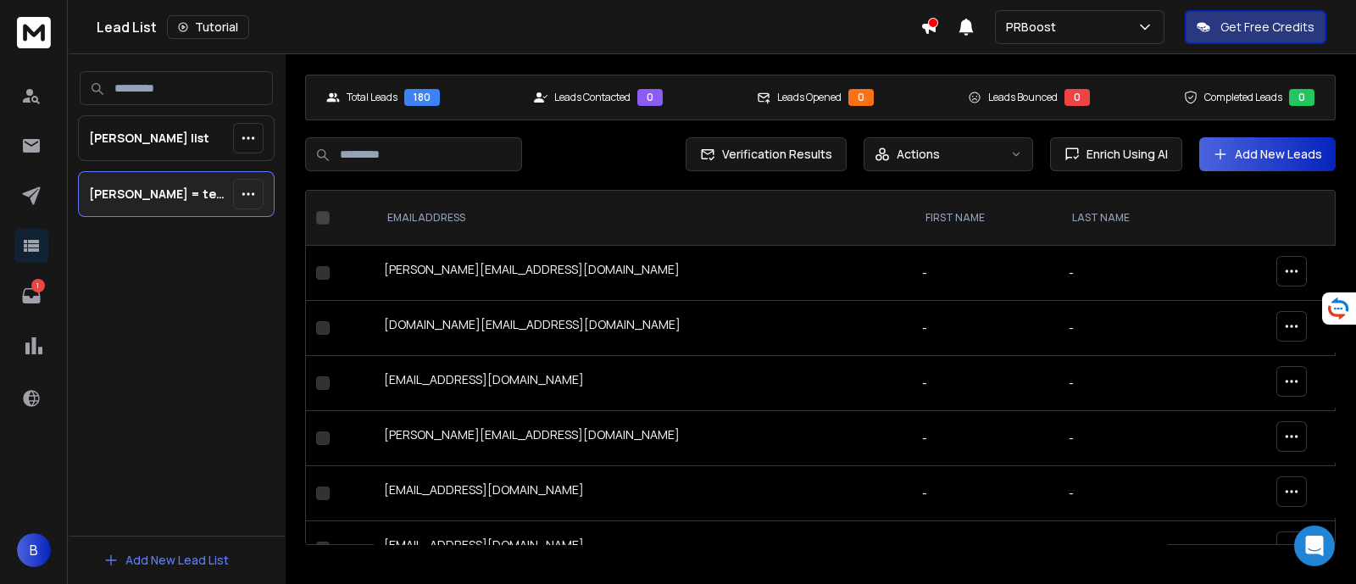
click at [358, 40] on div "Lead List Tutorial PRBoost Get Free Credits" at bounding box center [678, 27] width 1356 height 54
click at [167, 138] on p "[PERSON_NAME] list" at bounding box center [149, 138] width 120 height 17
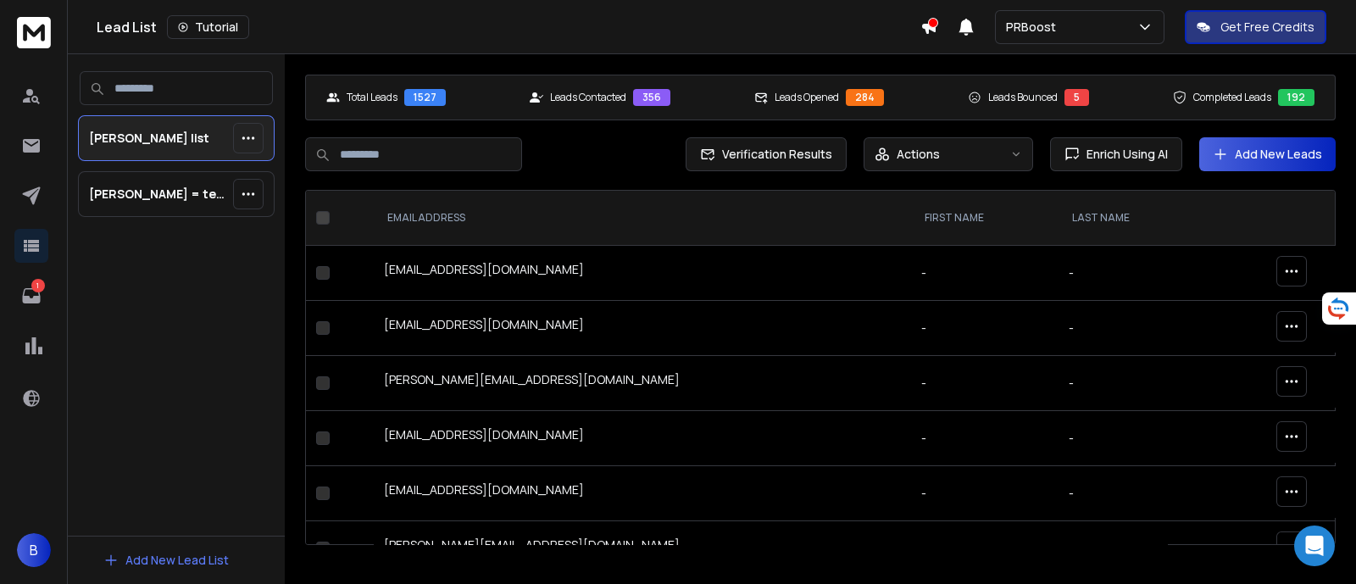
click at [138, 197] on p "[PERSON_NAME] = test - delete" at bounding box center [157, 194] width 137 height 17
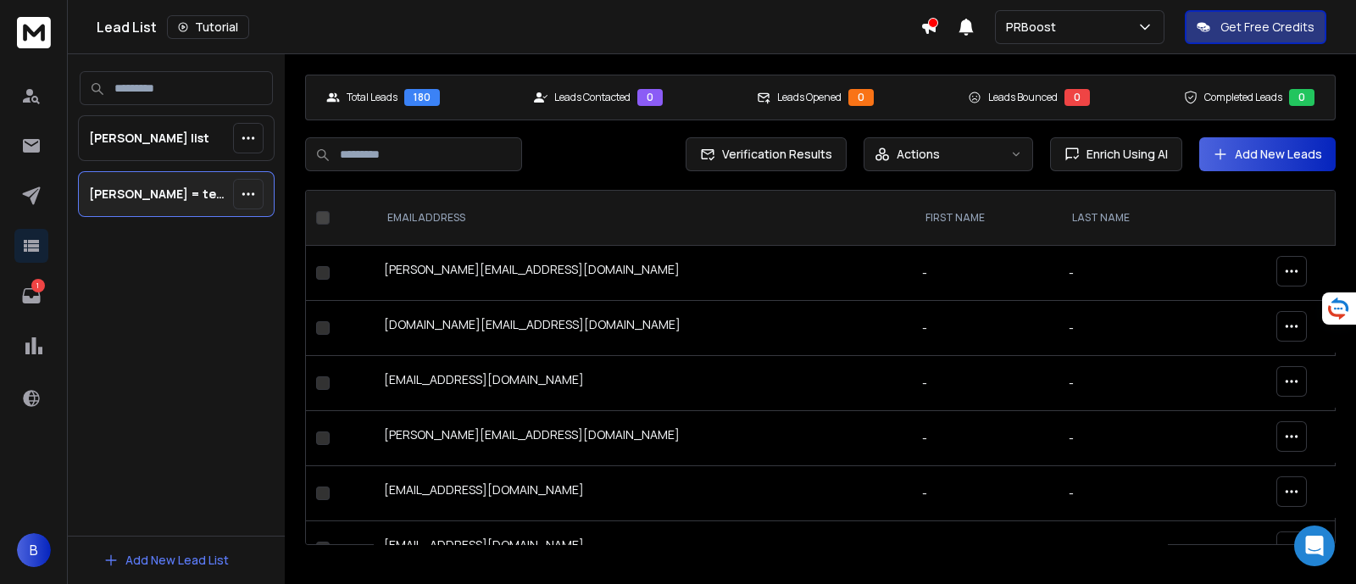
click at [213, 384] on div "[PERSON_NAME] list [PERSON_NAME] = test - delete" at bounding box center [176, 315] width 217 height 401
click at [21, 158] on link at bounding box center [31, 146] width 34 height 34
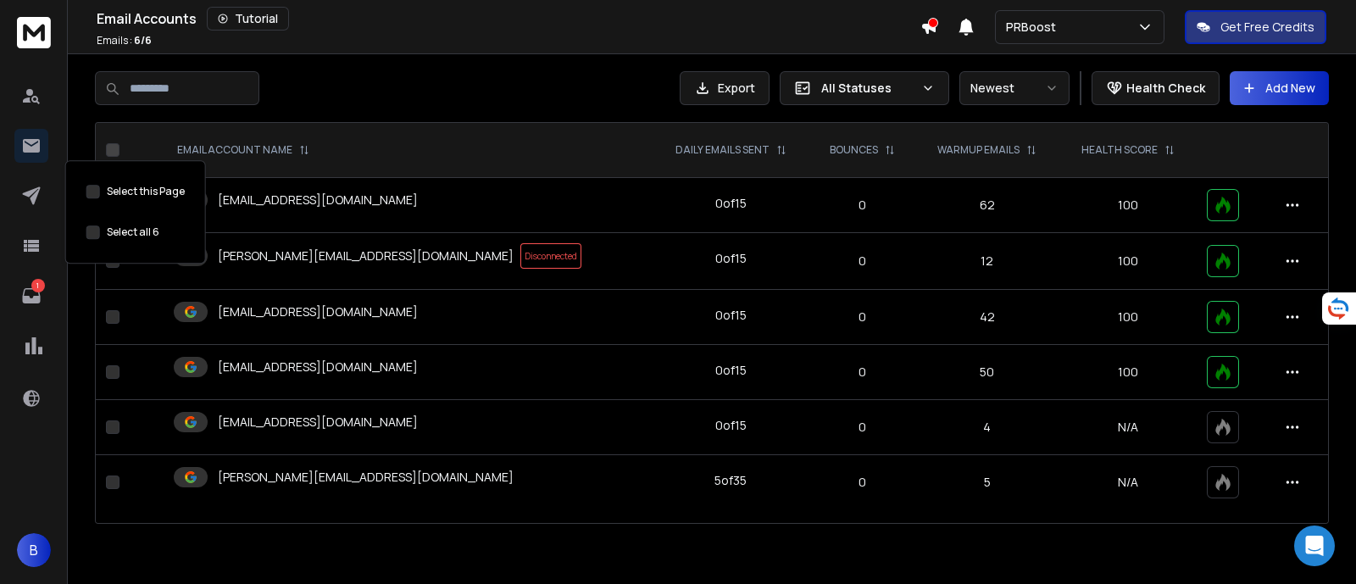
click at [110, 153] on button "Select this Page" at bounding box center [113, 150] width 14 height 14
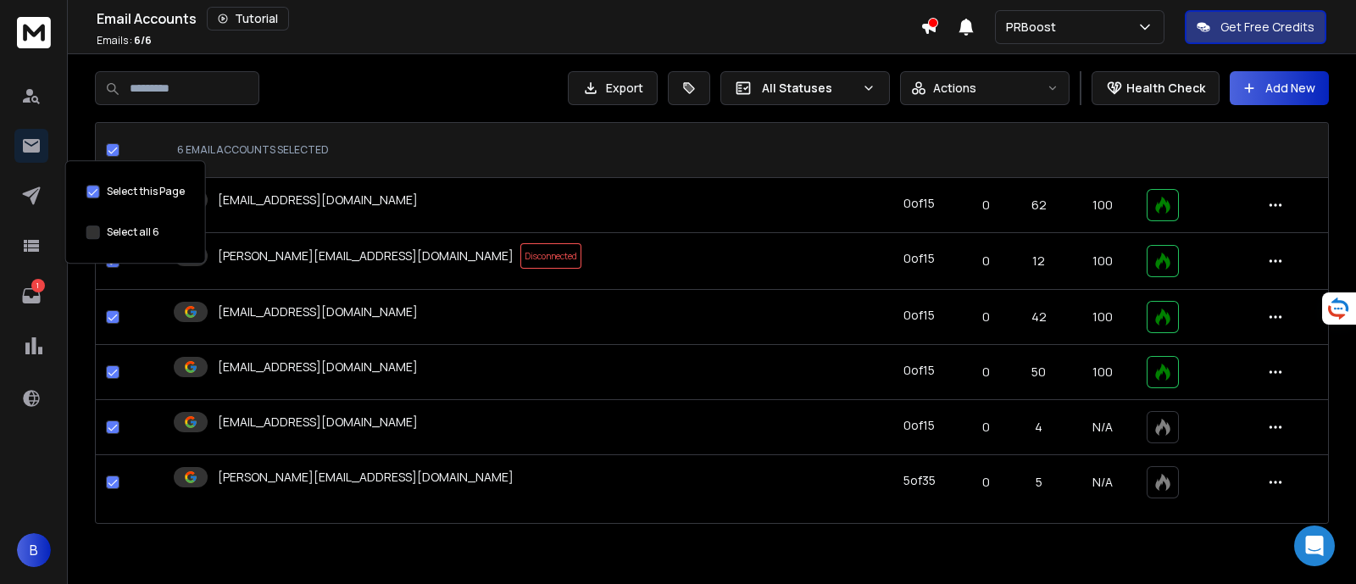
click at [114, 148] on button "Select this Page" at bounding box center [113, 150] width 14 height 14
